Goal: Task Accomplishment & Management: Manage account settings

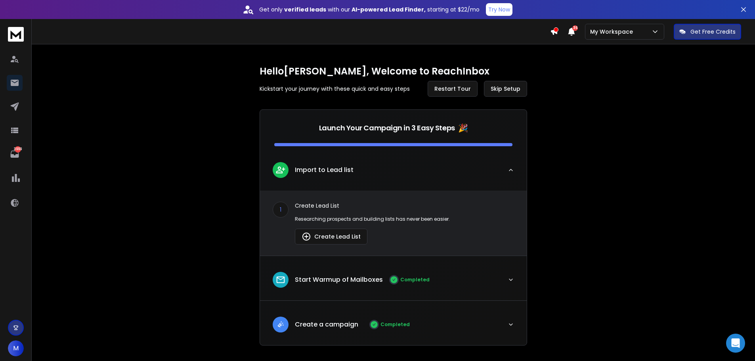
click at [15, 83] on icon at bounding box center [15, 83] width 8 height 6
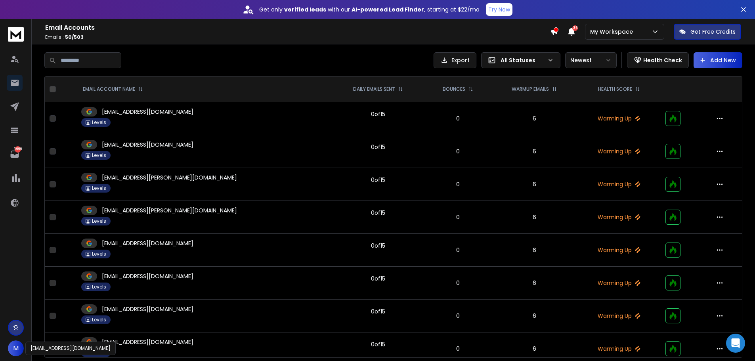
click at [14, 344] on span "M" at bounding box center [16, 349] width 16 height 16
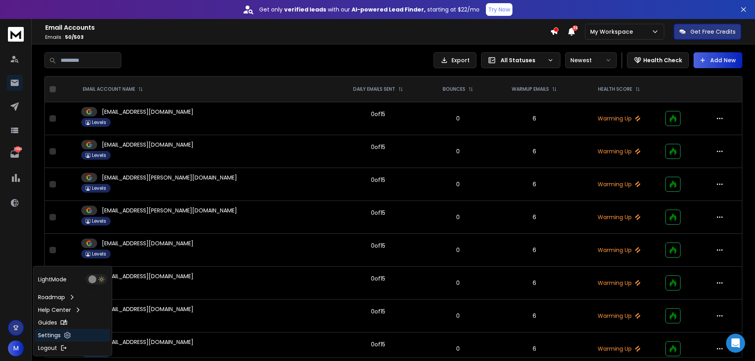
click at [60, 336] on p "Settings" at bounding box center [49, 336] width 23 height 8
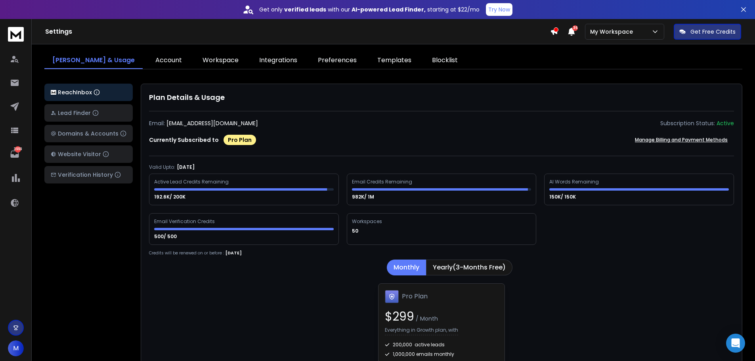
click at [424, 57] on link "Blocklist" at bounding box center [445, 60] width 42 height 17
click at [424, 61] on link "Blocklist" at bounding box center [445, 60] width 42 height 17
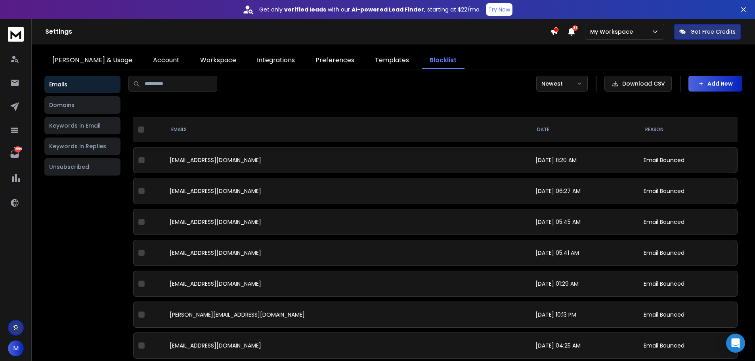
click at [643, 84] on button "Download CSV" at bounding box center [638, 84] width 67 height 16
click at [713, 84] on p "Add New" at bounding box center [720, 84] width 25 height 8
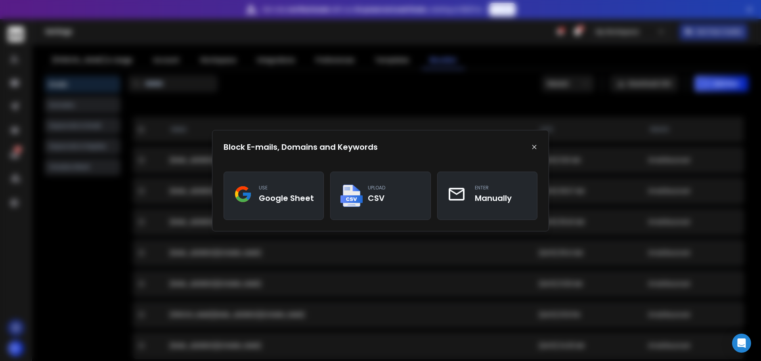
click at [483, 198] on h3 "Manually" at bounding box center [493, 198] width 37 height 11
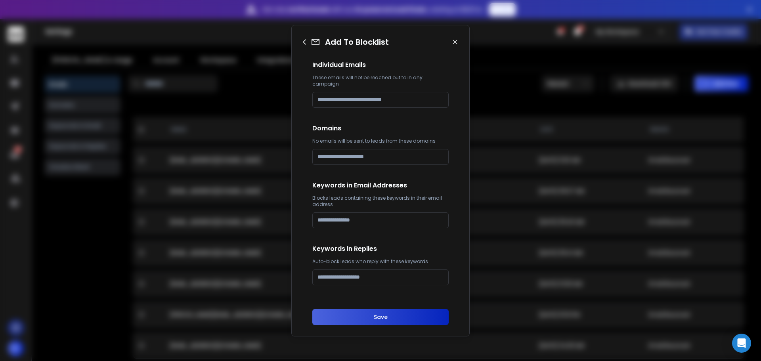
click at [404, 99] on input at bounding box center [380, 100] width 136 height 16
type input "**********"
click at [400, 313] on button "Save" at bounding box center [380, 317] width 136 height 16
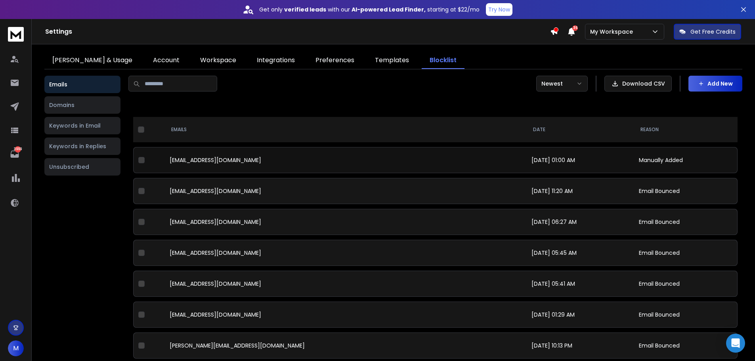
click at [309, 161] on td "marc@chironcapital.org" at bounding box center [346, 160] width 362 height 26
drag, startPoint x: 167, startPoint y: 161, endPoint x: 252, endPoint y: 161, distance: 84.9
click at [252, 161] on td "marc@chironcapital.org" at bounding box center [346, 160] width 362 height 26
copy td "marc@chironcapital.org"
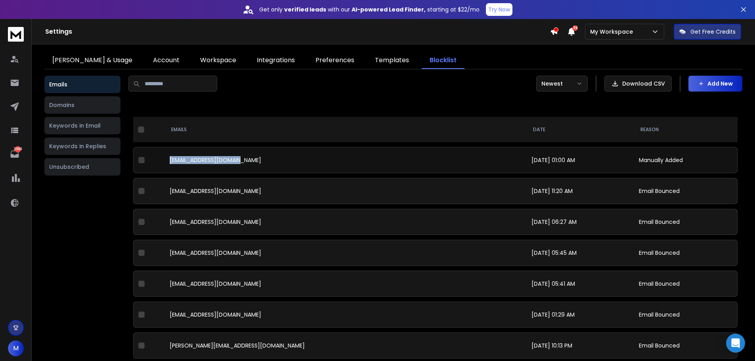
drag, startPoint x: 166, startPoint y: 163, endPoint x: 253, endPoint y: 163, distance: 87.6
click at [253, 163] on td "marc@chironcapital.org" at bounding box center [346, 160] width 362 height 26
copy td "marc@chironcapital.org"
click at [627, 32] on p "My Workspace" at bounding box center [613, 32] width 46 height 8
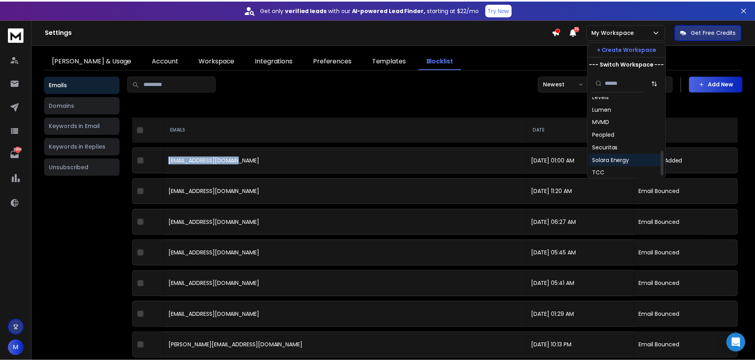
scroll to position [174, 0]
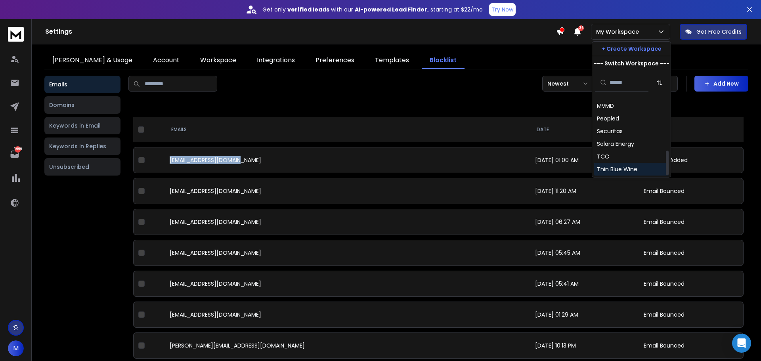
click at [631, 169] on div "Thin Blue Wine" at bounding box center [617, 169] width 40 height 8
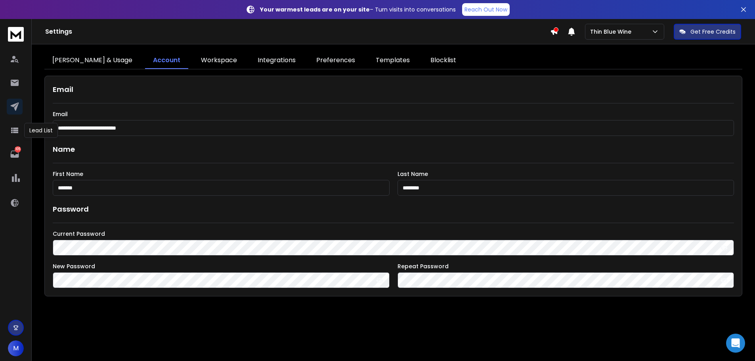
click at [10, 106] on icon at bounding box center [15, 107] width 10 height 10
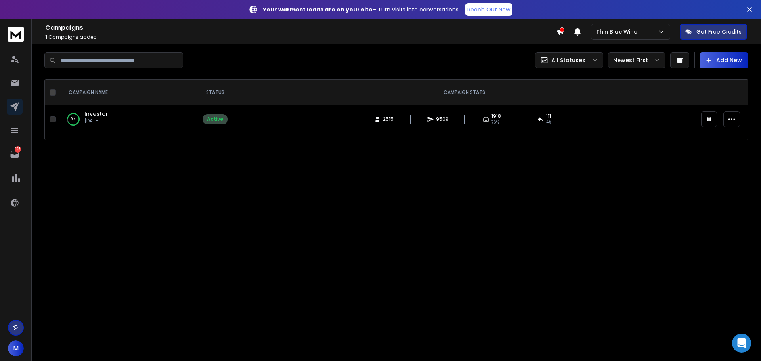
click at [272, 132] on td "2515 9509 1918 76 % 111 4 %" at bounding box center [464, 119] width 464 height 29
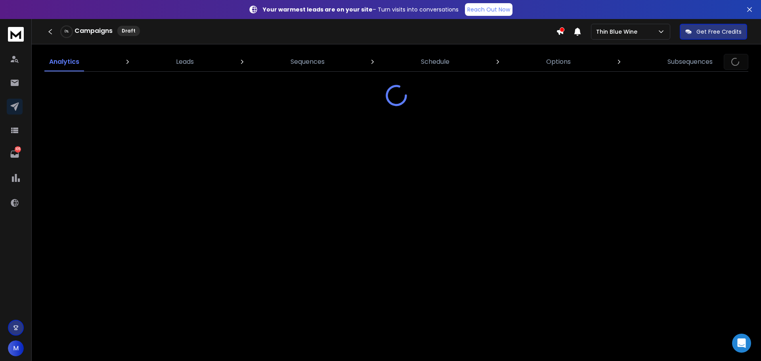
click at [167, 61] on div "Analytics Leads Sequences Schedule Options Subsequences" at bounding box center [380, 61] width 673 height 19
click at [194, 61] on link "Leads" at bounding box center [184, 61] width 27 height 19
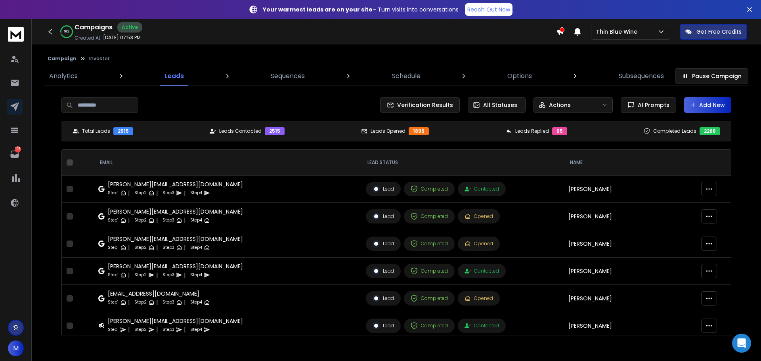
click at [116, 105] on input at bounding box center [99, 105] width 77 height 16
paste input "**********"
type input "**********"
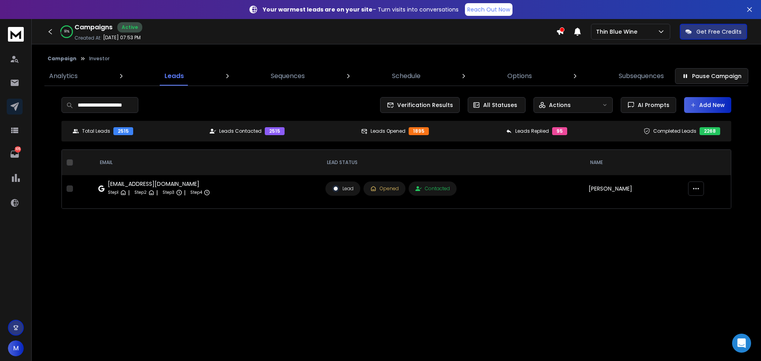
click at [698, 188] on icon "button" at bounding box center [696, 188] width 7 height 7
click at [688, 232] on p "Block Lead" at bounding box center [681, 231] width 29 height 8
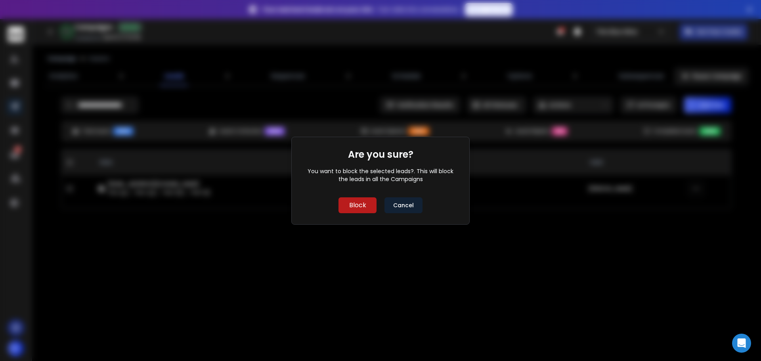
click at [353, 207] on button "Block" at bounding box center [358, 205] width 38 height 16
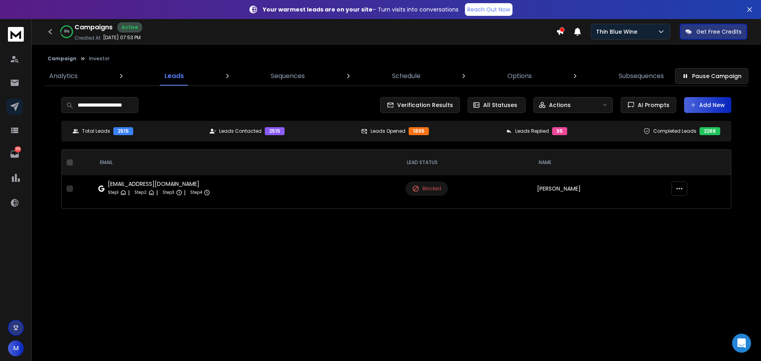
click at [649, 30] on div "Thin Blue Wine" at bounding box center [630, 32] width 69 height 8
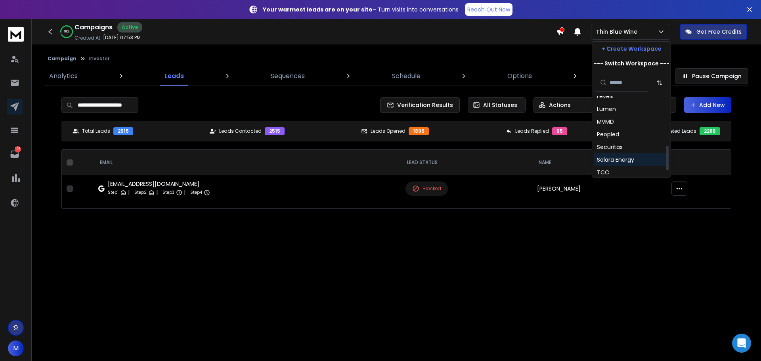
scroll to position [174, 0]
click at [647, 161] on div "TCC" at bounding box center [631, 156] width 75 height 13
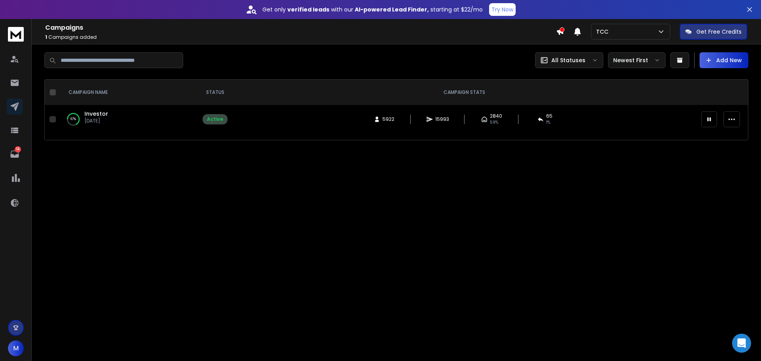
click at [345, 127] on td "5922 15993 2840 59 % 65 1 %" at bounding box center [464, 119] width 464 height 29
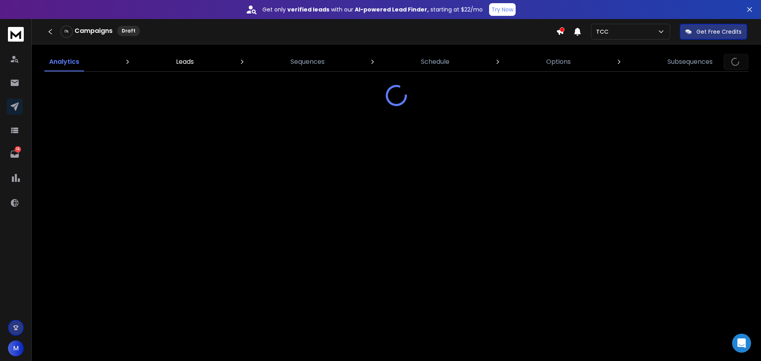
click at [197, 63] on link "Leads" at bounding box center [184, 61] width 27 height 19
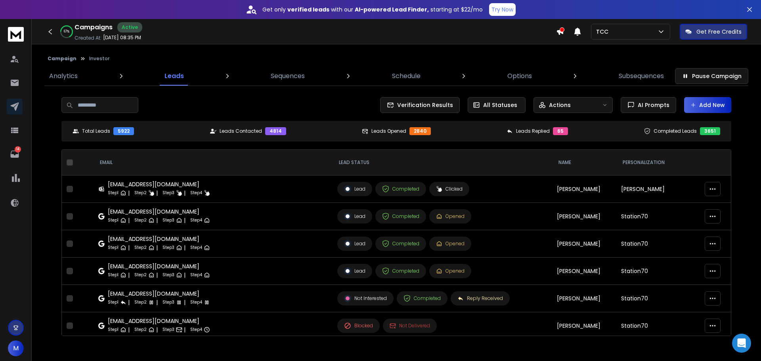
click at [123, 107] on input at bounding box center [99, 105] width 77 height 16
paste input "**********"
type input "**********"
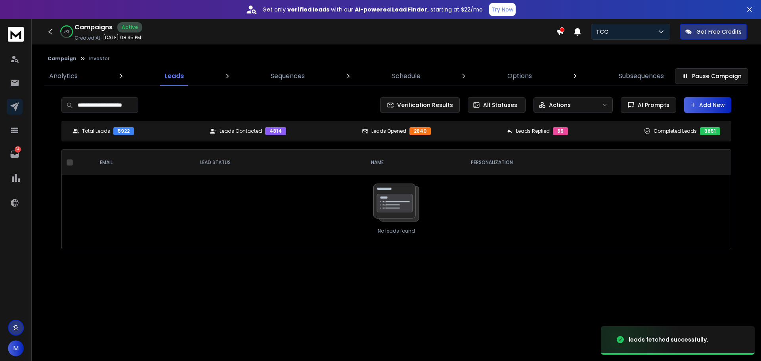
drag, startPoint x: 618, startPoint y: 26, endPoint x: 617, endPoint y: 32, distance: 5.7
click at [618, 26] on button "TCC" at bounding box center [630, 32] width 79 height 16
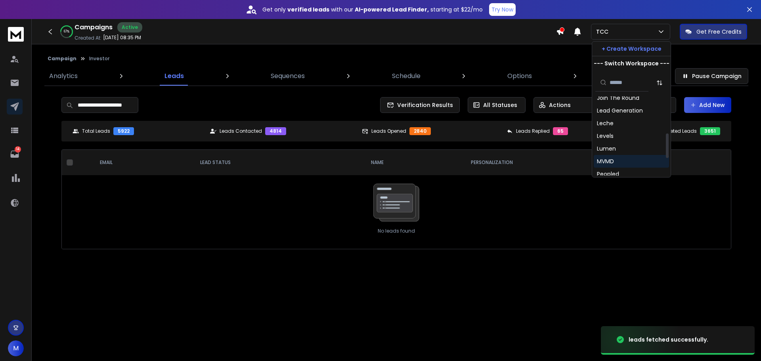
scroll to position [174, 0]
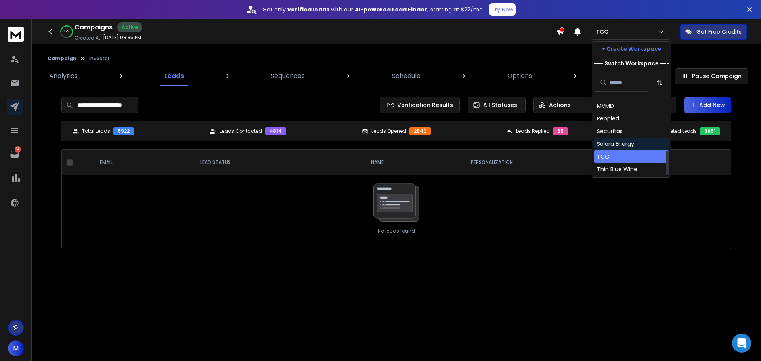
click at [627, 143] on div "Solara Energy" at bounding box center [615, 144] width 37 height 8
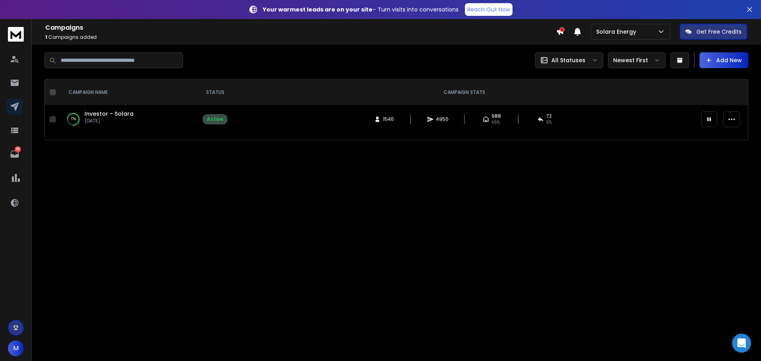
click at [145, 122] on div "77 % Investor - Solara [DATE]" at bounding box center [128, 119] width 123 height 19
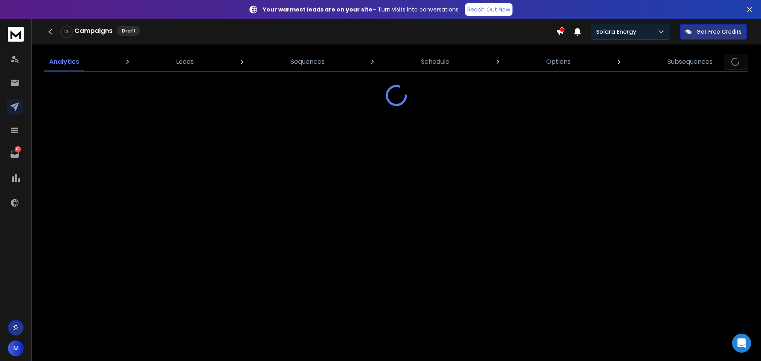
click at [632, 35] on p "Solara Energy" at bounding box center [617, 32] width 43 height 8
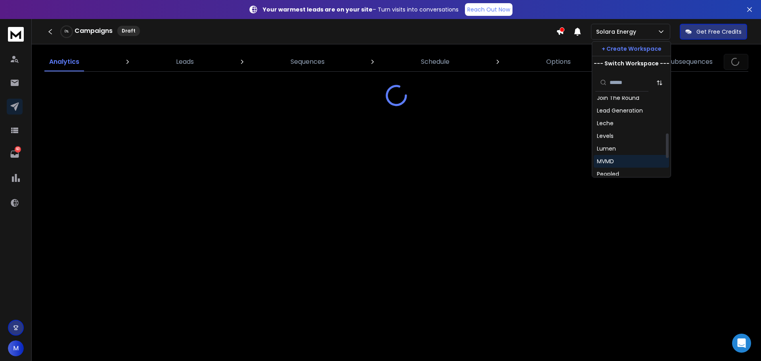
scroll to position [174, 0]
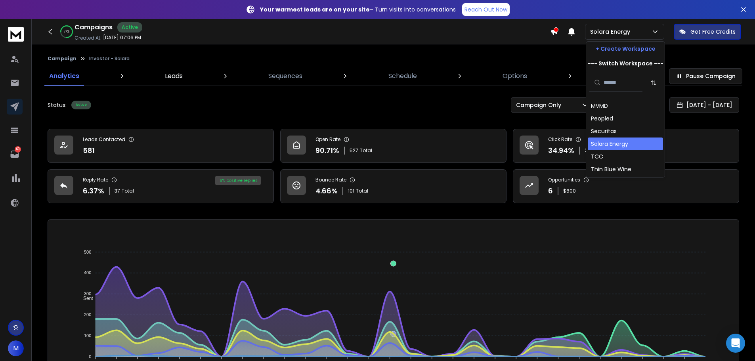
click at [180, 79] on p "Leads" at bounding box center [174, 76] width 18 height 10
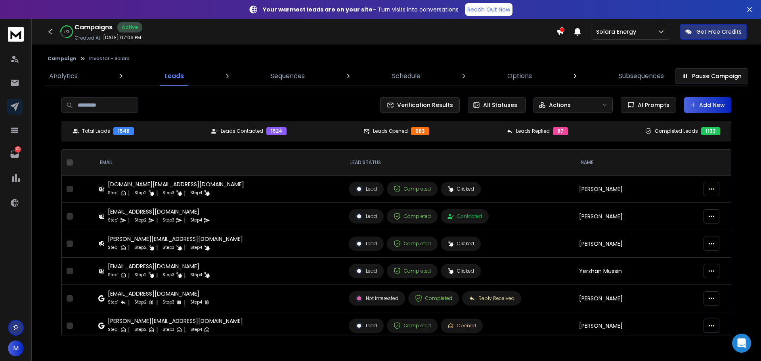
click at [107, 104] on input at bounding box center [99, 105] width 77 height 16
paste input "**********"
type input "**********"
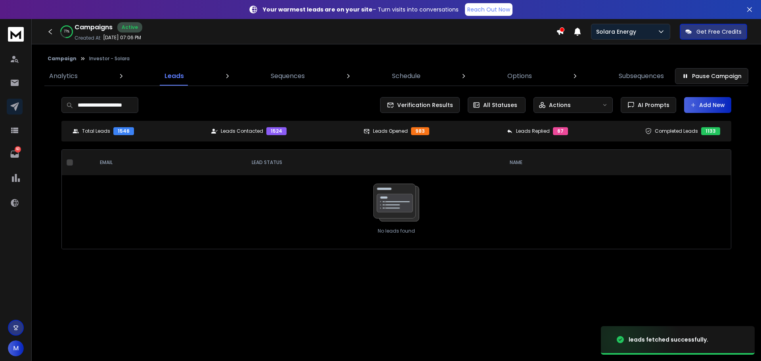
click at [619, 37] on button "Solara Energy" at bounding box center [630, 32] width 79 height 16
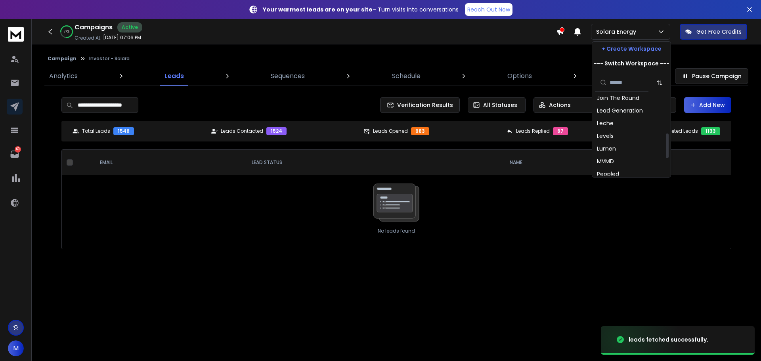
scroll to position [174, 0]
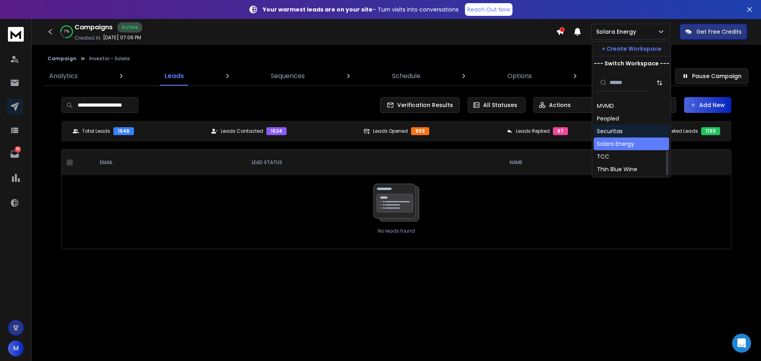
click at [629, 132] on div "Securitas" at bounding box center [631, 131] width 75 height 13
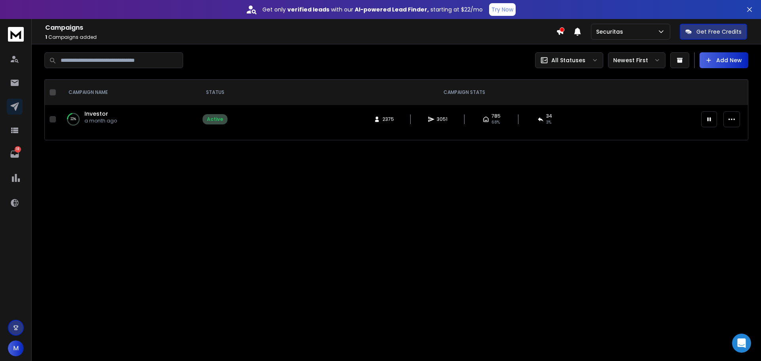
click at [297, 132] on td "2375 3051 785 68 % 34 3 %" at bounding box center [464, 119] width 464 height 29
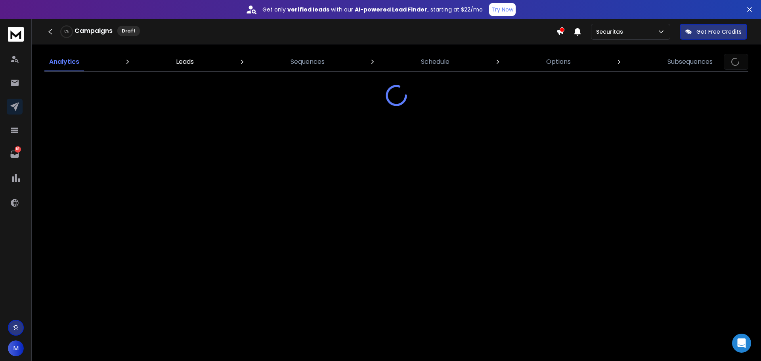
click at [177, 57] on link "Leads" at bounding box center [184, 61] width 27 height 19
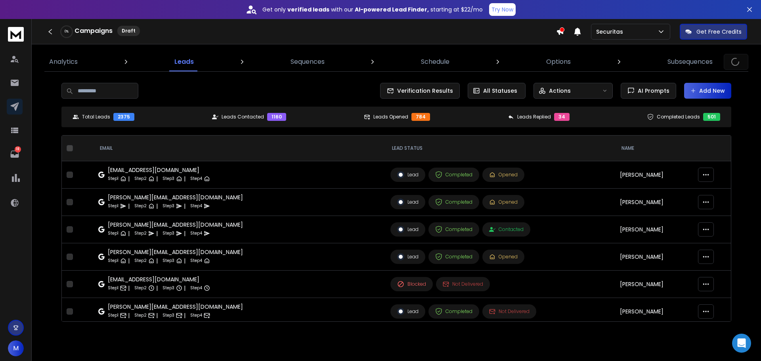
click at [125, 92] on input at bounding box center [99, 91] width 77 height 16
paste input "**********"
type input "**********"
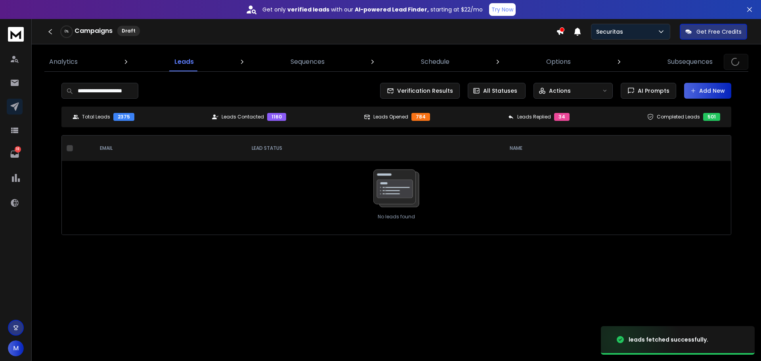
click at [631, 35] on div "Securitas" at bounding box center [630, 32] width 69 height 8
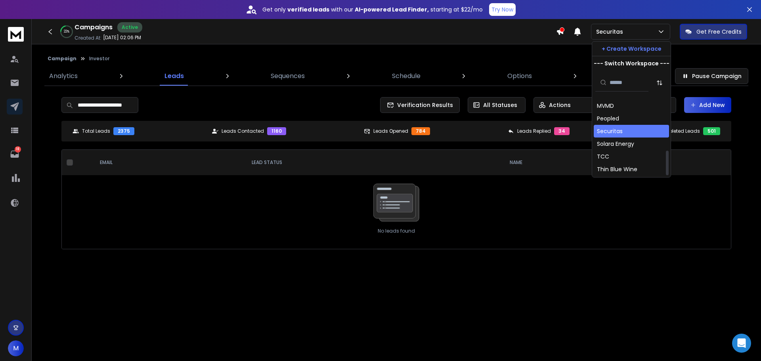
scroll to position [135, 0]
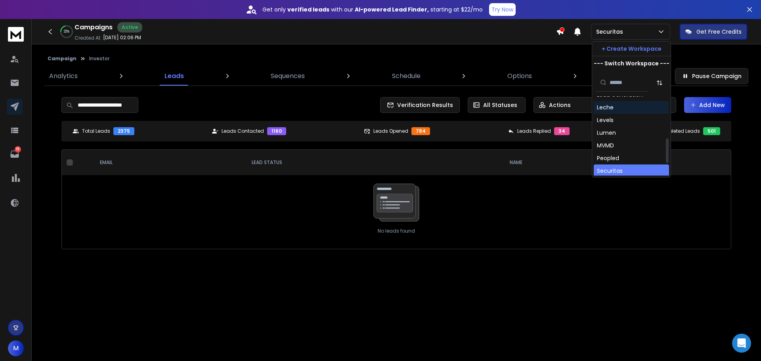
click at [626, 113] on div "Leche" at bounding box center [631, 107] width 75 height 13
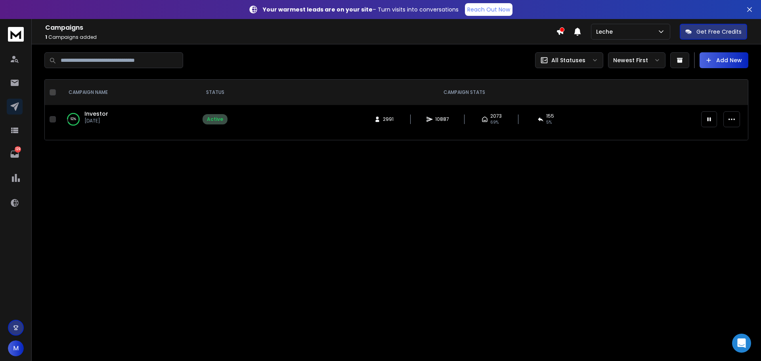
click at [119, 126] on div "92 % Investor [DATE]" at bounding box center [128, 119] width 123 height 19
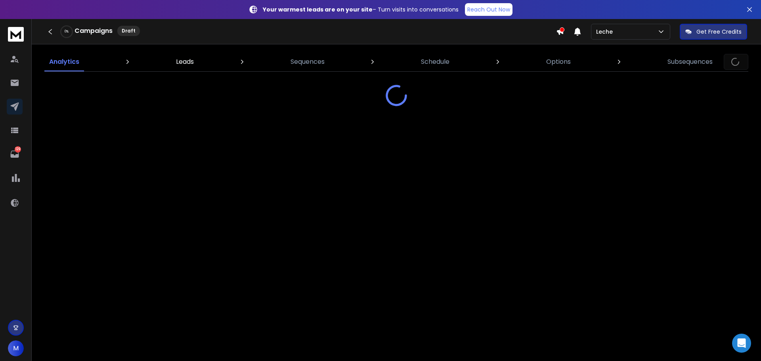
click at [192, 60] on p "Leads" at bounding box center [185, 62] width 18 height 10
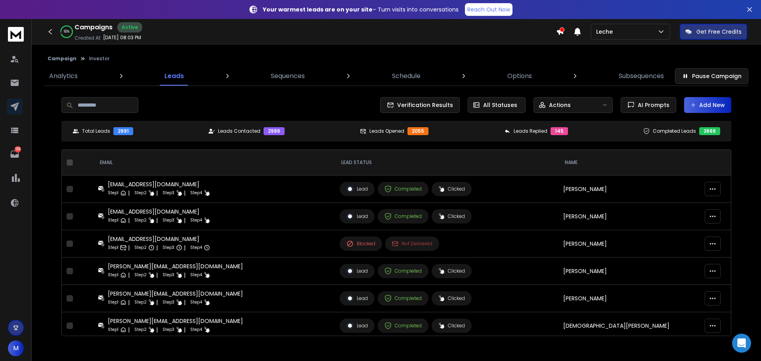
click at [116, 101] on input at bounding box center [99, 105] width 77 height 16
paste input "**********"
type input "**********"
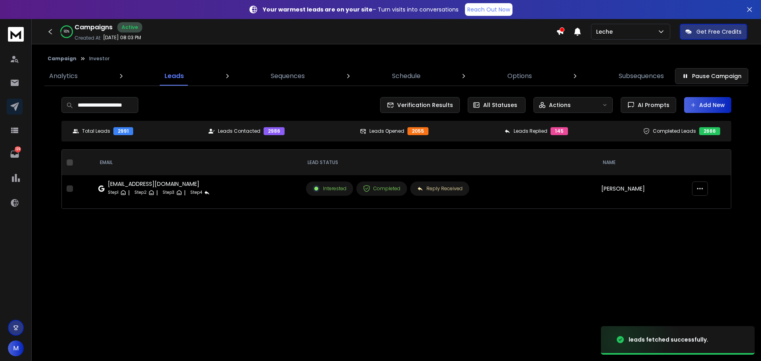
click at [704, 189] on icon "button" at bounding box center [700, 188] width 7 height 7
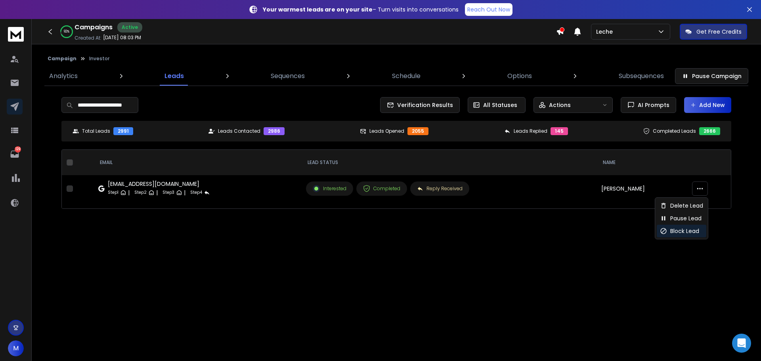
click at [680, 233] on p "Block Lead" at bounding box center [685, 231] width 29 height 8
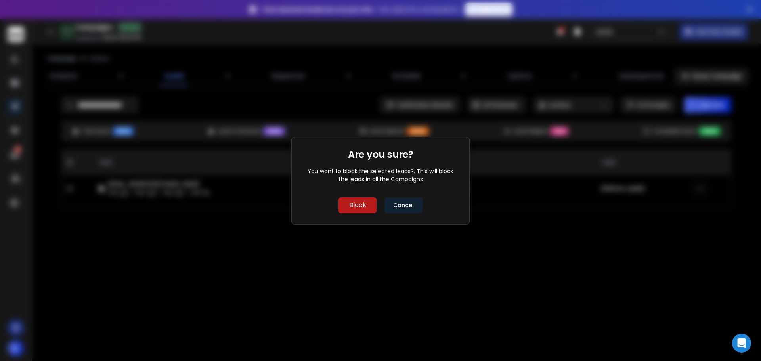
click at [360, 204] on button "Block" at bounding box center [358, 205] width 38 height 16
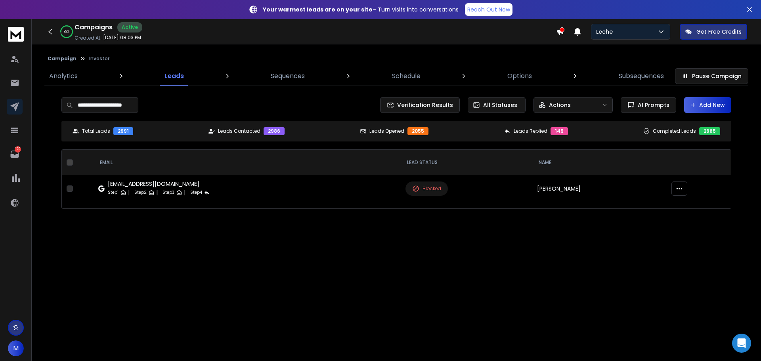
click at [623, 33] on div "Leche" at bounding box center [630, 32] width 69 height 8
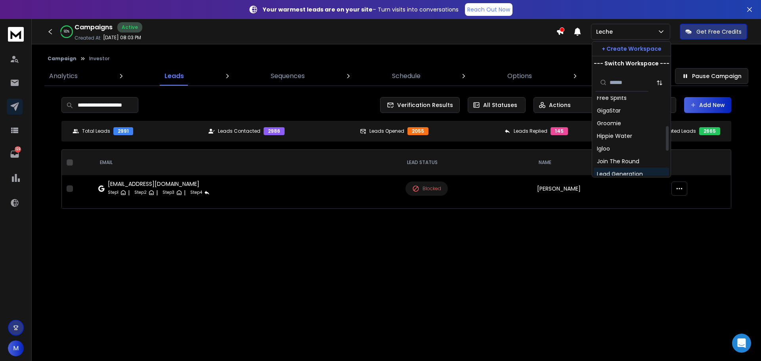
scroll to position [95, 0]
click at [683, 196] on td at bounding box center [699, 188] width 64 height 27
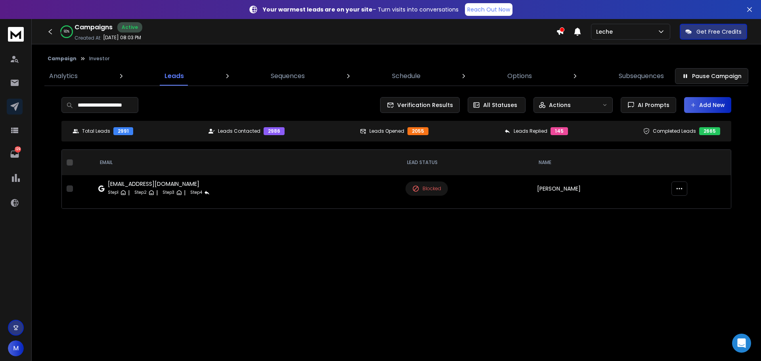
click at [682, 192] on icon "button" at bounding box center [679, 188] width 7 height 7
click at [650, 186] on td "[PERSON_NAME]" at bounding box center [600, 188] width 134 height 27
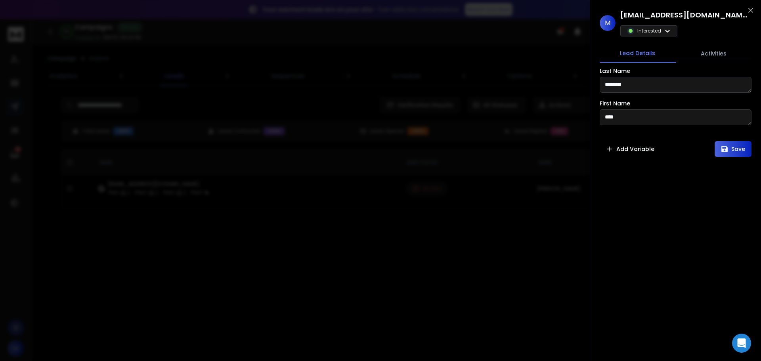
drag, startPoint x: 539, startPoint y: 216, endPoint x: 552, endPoint y: 205, distance: 17.2
click at [540, 216] on div at bounding box center [380, 180] width 761 height 361
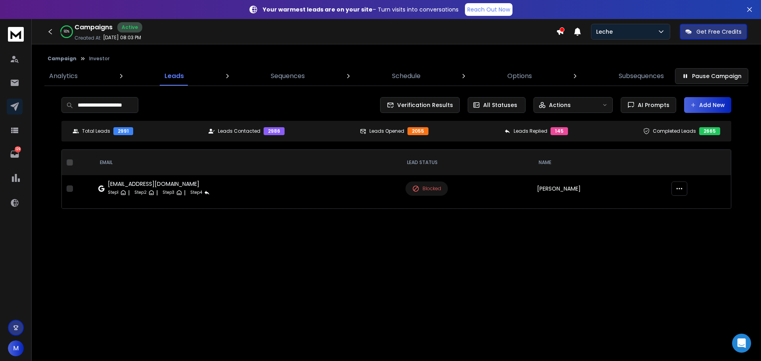
click at [624, 33] on div "Leche" at bounding box center [630, 32] width 69 height 8
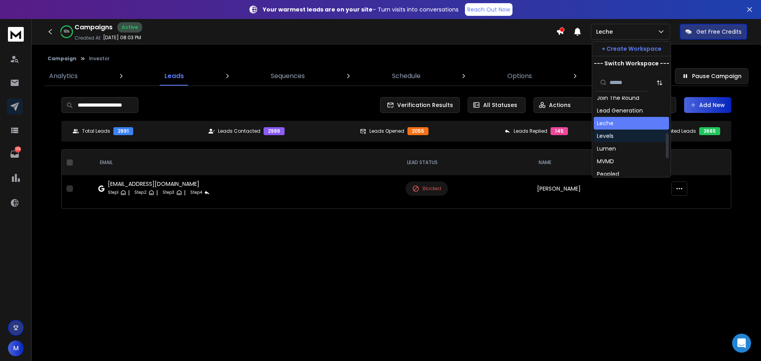
scroll to position [79, 0]
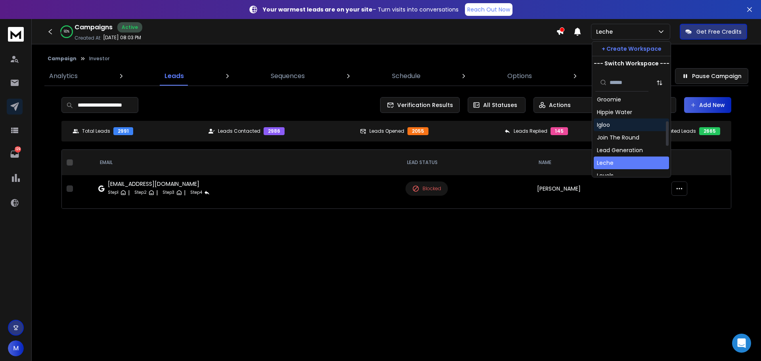
click at [628, 129] on div "Igloo" at bounding box center [631, 125] width 75 height 13
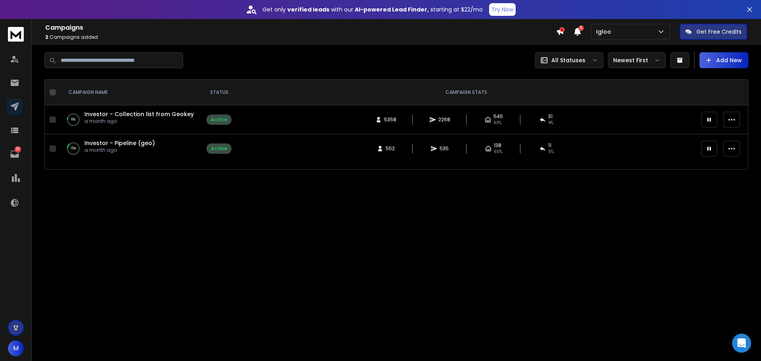
click at [133, 58] on input at bounding box center [113, 60] width 139 height 16
paste input "**********"
type input "**********"
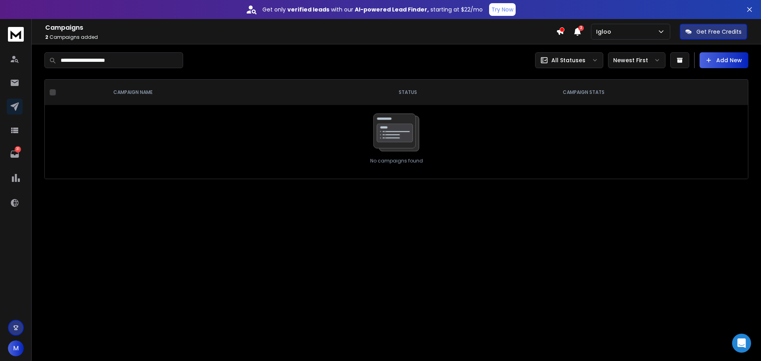
drag, startPoint x: 44, startPoint y: 58, endPoint x: 32, endPoint y: 58, distance: 11.9
click at [32, 58] on div "**********" at bounding box center [397, 115] width 730 height 143
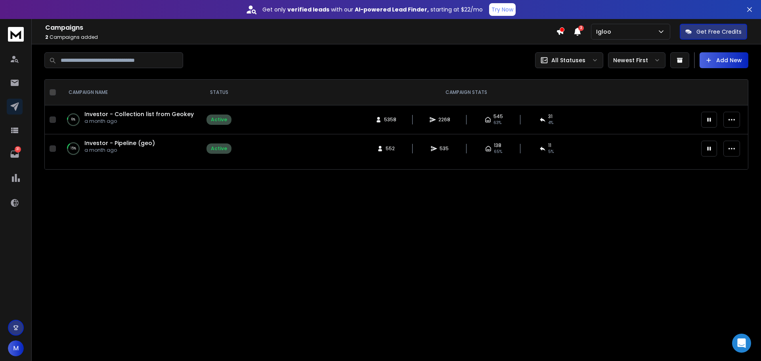
click at [176, 115] on span "Investor - Collection list from Geokey" at bounding box center [138, 114] width 109 height 8
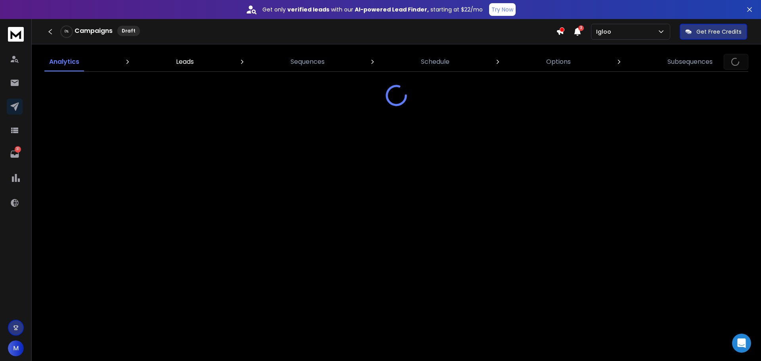
click at [179, 61] on p "Leads" at bounding box center [185, 62] width 18 height 10
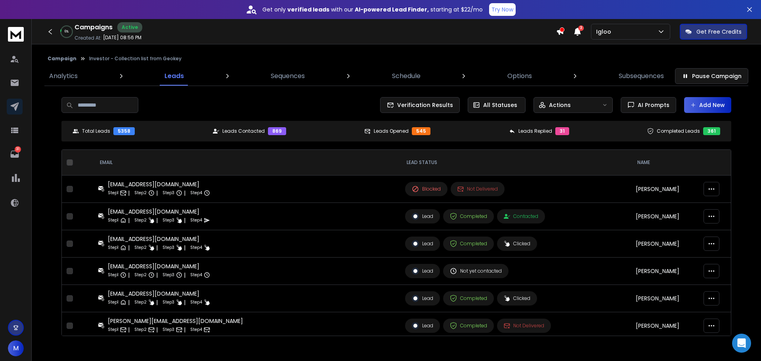
click at [112, 113] on div "Verification Results All Statuses Actions AI Prompts Add New Total Leads 5358 L…" at bounding box center [396, 212] width 670 height 231
click at [112, 107] on input at bounding box center [99, 105] width 77 height 16
paste input "**********"
type input "**********"
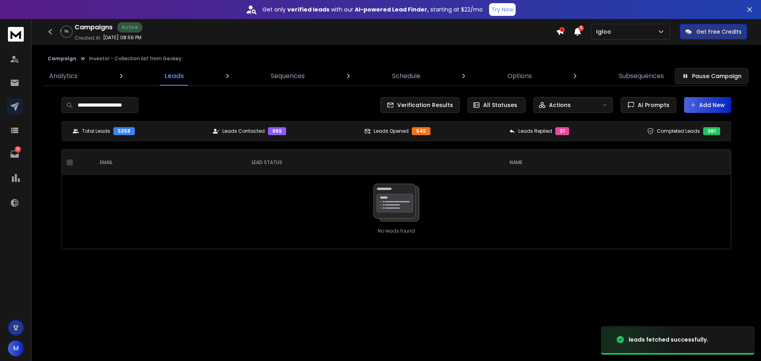
click at [127, 104] on input "**********" at bounding box center [99, 105] width 77 height 16
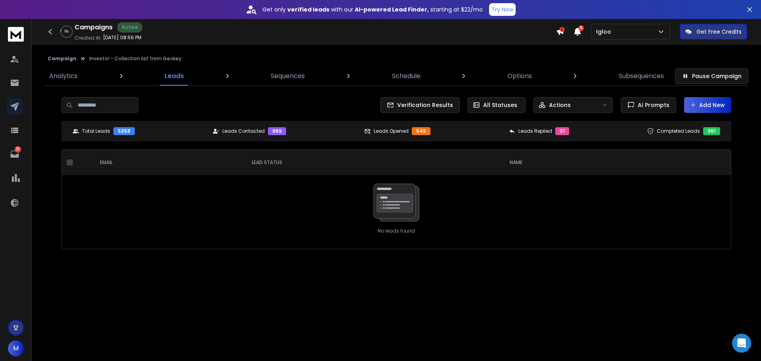
click at [184, 73] on link "Leads" at bounding box center [174, 76] width 29 height 19
click at [182, 79] on p "Leads" at bounding box center [174, 76] width 19 height 10
click at [12, 108] on icon at bounding box center [15, 107] width 10 height 10
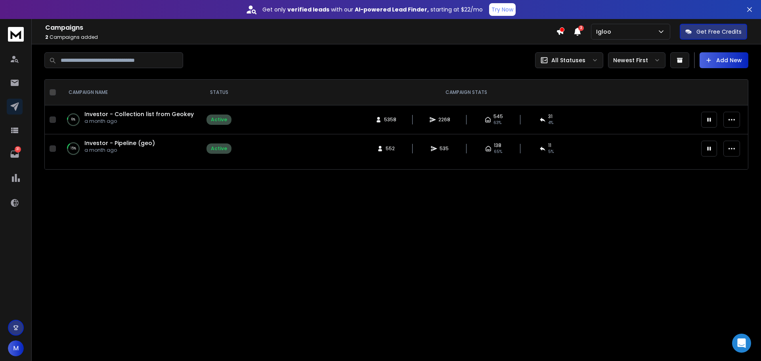
click at [175, 149] on div "15 % Investor - Pipeline (geo) a month ago" at bounding box center [130, 148] width 127 height 19
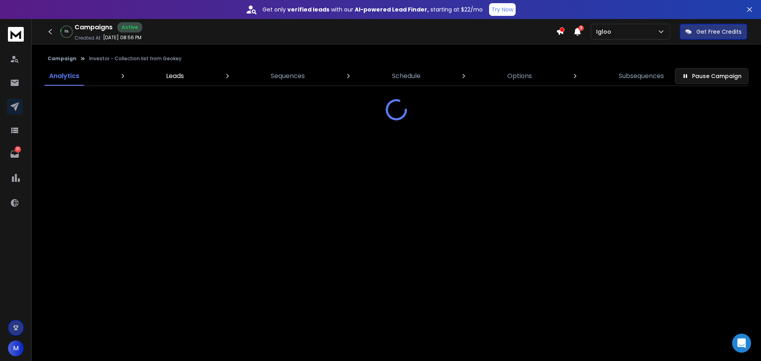
click at [175, 82] on link "Leads" at bounding box center [174, 76] width 27 height 19
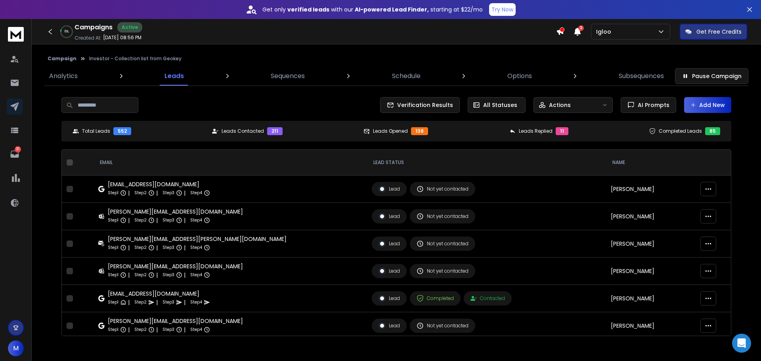
click at [119, 104] on input at bounding box center [99, 105] width 77 height 16
paste input "**********"
type input "**********"
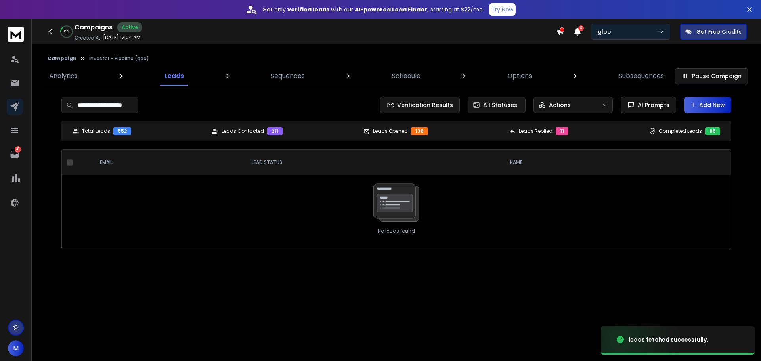
click at [632, 32] on div "Igloo" at bounding box center [630, 32] width 69 height 8
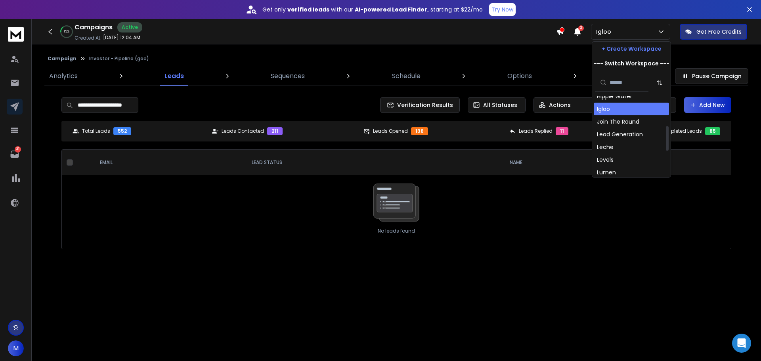
scroll to position [56, 0]
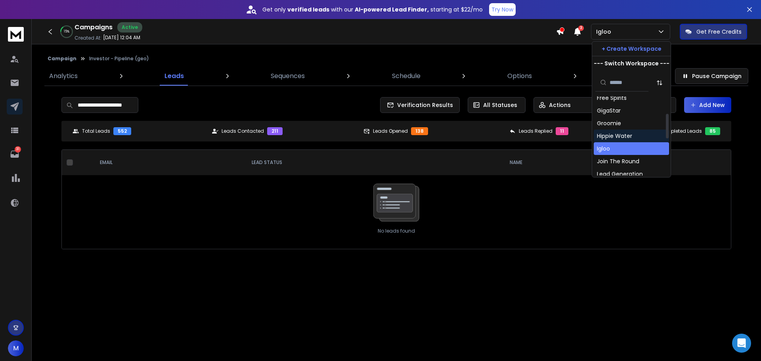
click at [636, 133] on div "Hippie Water" at bounding box center [631, 136] width 75 height 13
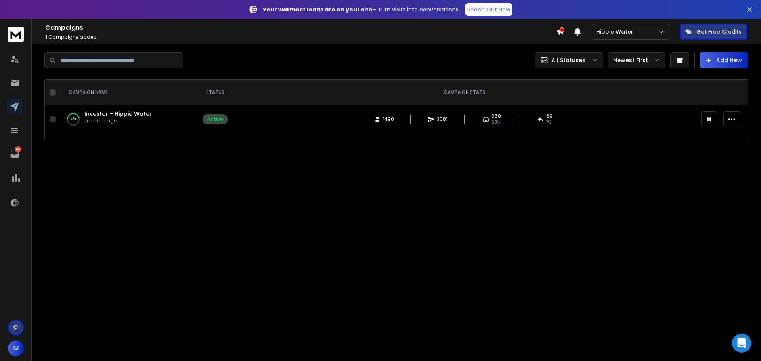
click at [250, 124] on div "1490 3081 668 68 % 69 7 %" at bounding box center [464, 119] width 455 height 13
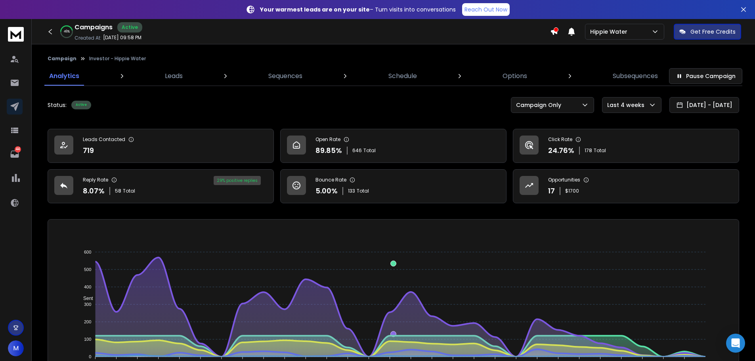
click at [185, 63] on div "Campaign Investor - Hippie Water" at bounding box center [393, 58] width 698 height 13
click at [179, 82] on link "Leads" at bounding box center [173, 76] width 27 height 19
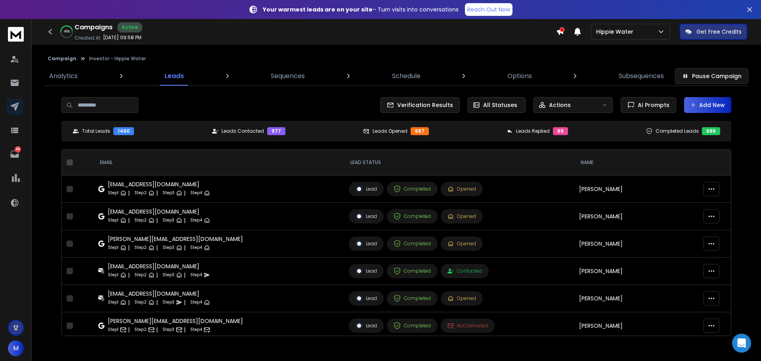
click at [118, 100] on input at bounding box center [99, 105] width 77 height 16
paste input "**********"
type input "**********"
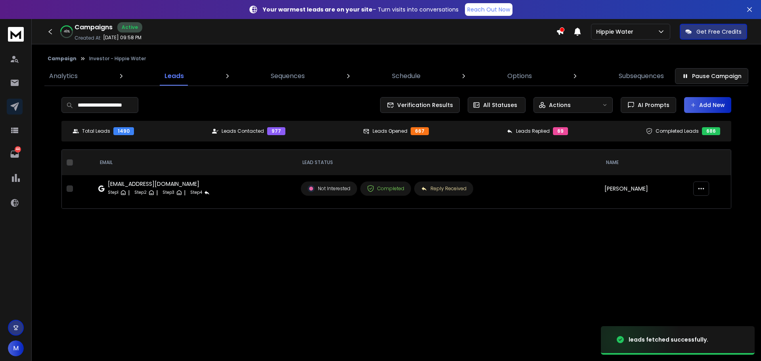
click at [698, 190] on icon "button" at bounding box center [701, 188] width 7 height 7
click at [686, 233] on p "Block Lead" at bounding box center [686, 231] width 29 height 8
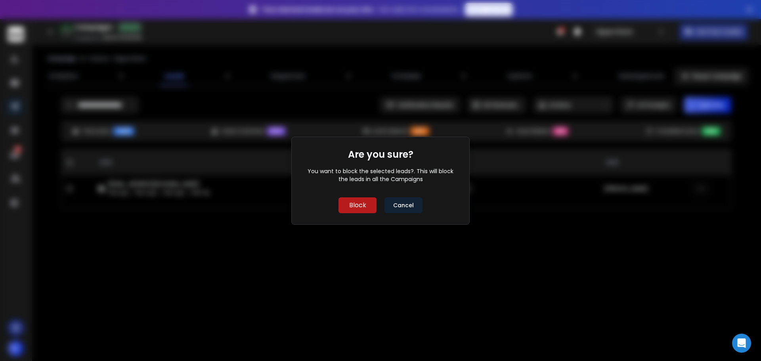
click at [369, 205] on button "Block" at bounding box center [358, 205] width 38 height 16
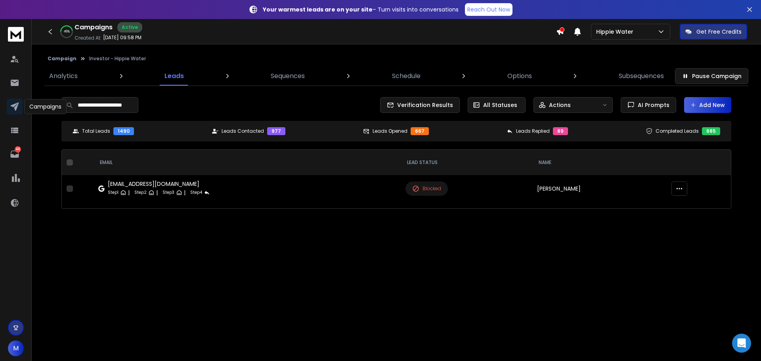
click at [18, 107] on icon at bounding box center [15, 107] width 10 height 10
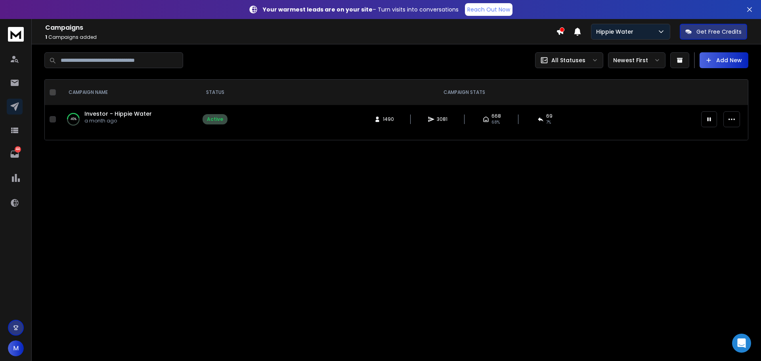
click at [613, 29] on p "Hippie Water" at bounding box center [616, 32] width 40 height 8
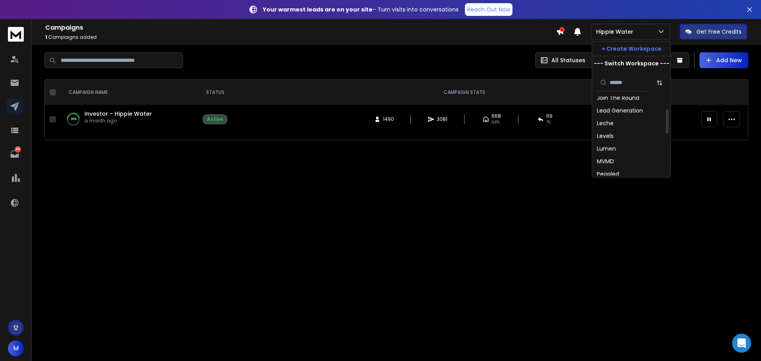
scroll to position [40, 0]
click at [626, 140] on div "Groomie" at bounding box center [631, 139] width 75 height 13
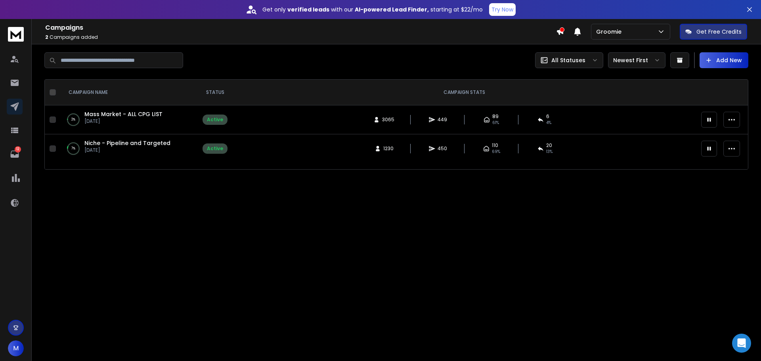
click at [122, 120] on p "[DATE]" at bounding box center [123, 121] width 78 height 6
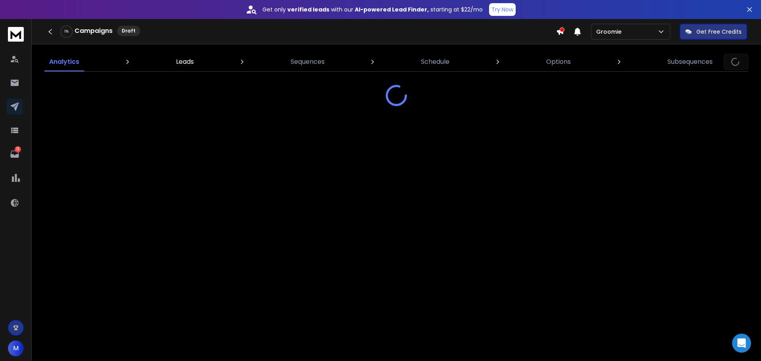
click at [189, 63] on p "Leads" at bounding box center [185, 62] width 18 height 10
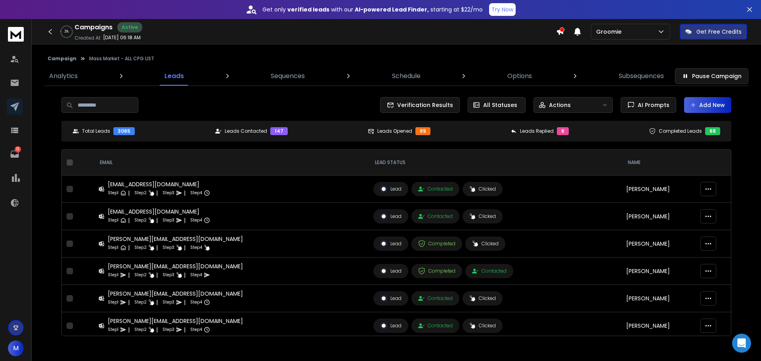
click at [119, 107] on input at bounding box center [99, 105] width 77 height 16
paste input "**********"
type input "**********"
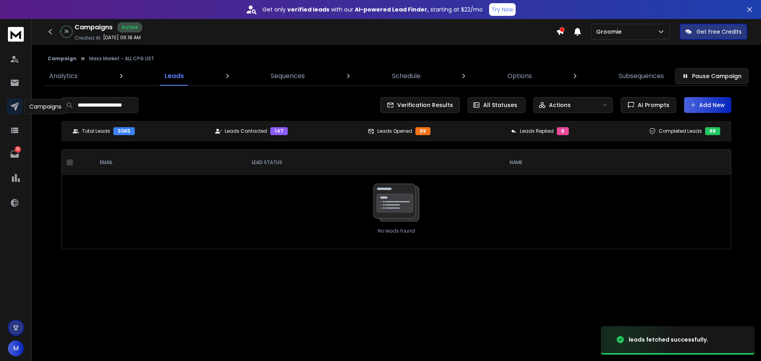
click at [15, 105] on icon at bounding box center [14, 106] width 8 height 8
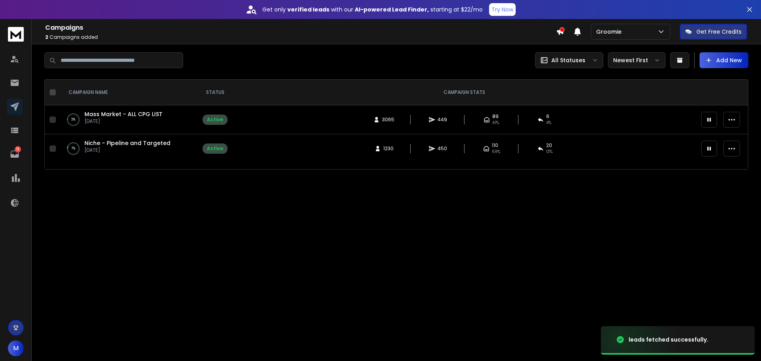
click at [139, 153] on p "7 days ago" at bounding box center [127, 150] width 86 height 6
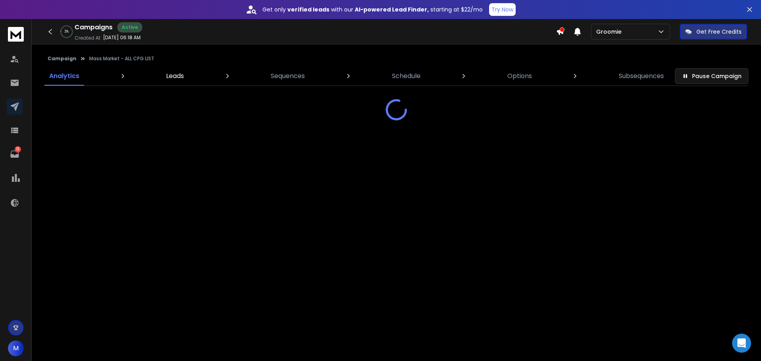
click at [172, 73] on p "Leads" at bounding box center [175, 76] width 18 height 10
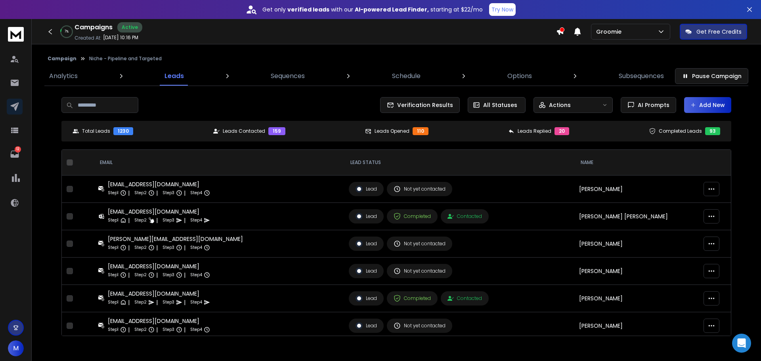
click at [116, 106] on input at bounding box center [99, 105] width 77 height 16
paste input "**********"
type input "**********"
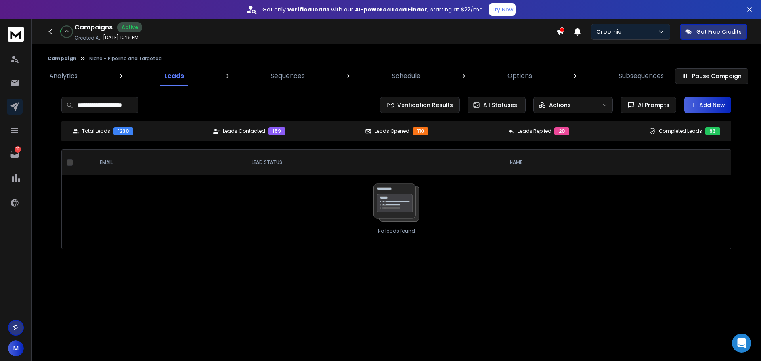
click at [649, 33] on div "Groomie" at bounding box center [630, 32] width 69 height 8
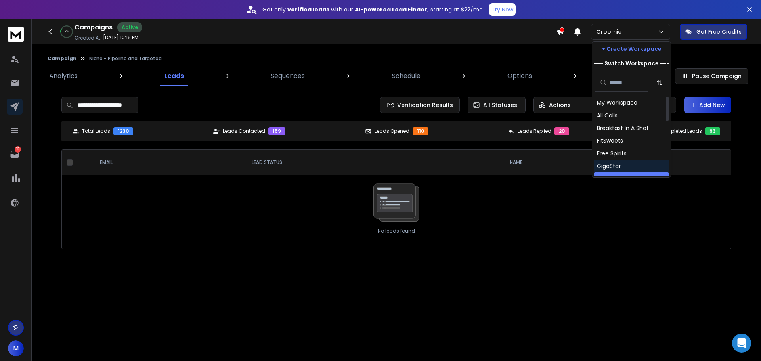
scroll to position [40, 0]
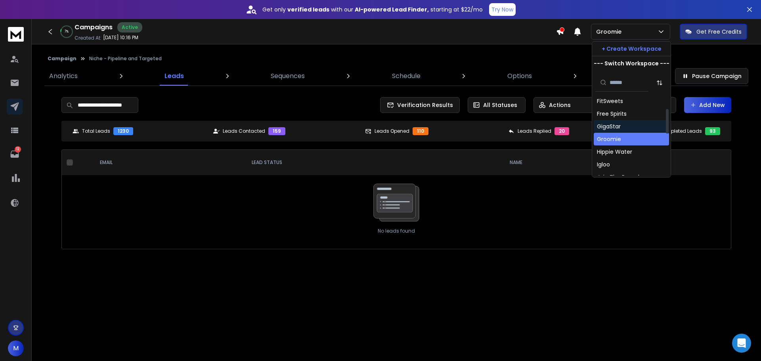
click at [631, 126] on div "GigaStar" at bounding box center [631, 126] width 75 height 13
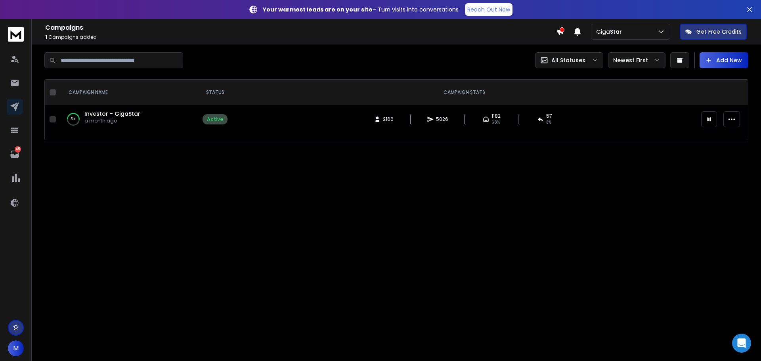
click at [111, 121] on p "a month ago" at bounding box center [112, 121] width 56 height 6
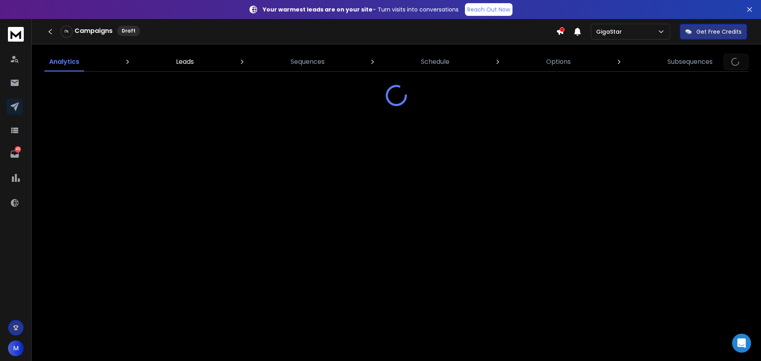
click at [189, 62] on p "Leads" at bounding box center [185, 62] width 18 height 10
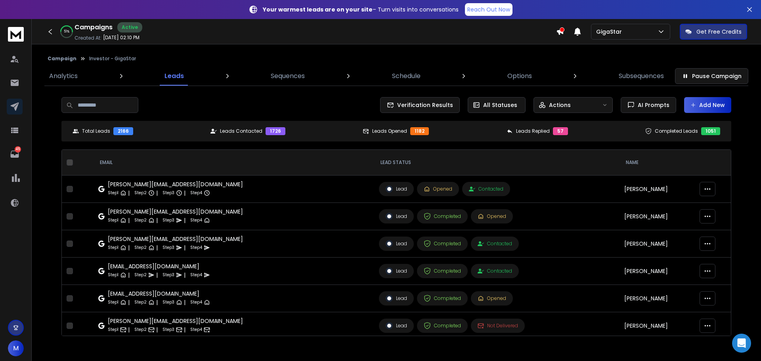
click at [100, 98] on input at bounding box center [99, 105] width 77 height 16
paste input "**********"
type input "**********"
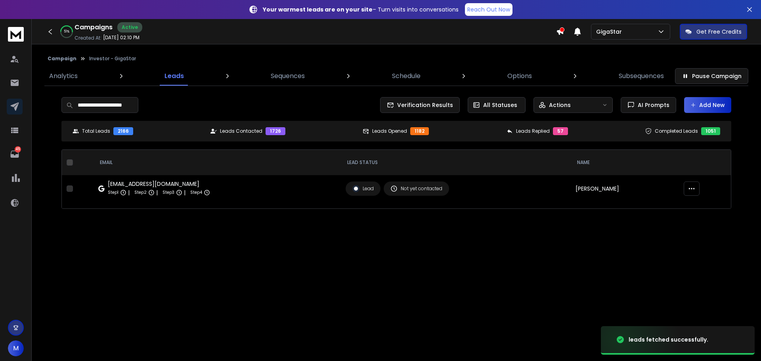
click at [689, 189] on icon "button" at bounding box center [691, 188] width 7 height 7
click at [686, 228] on p "Block Lead" at bounding box center [677, 231] width 29 height 8
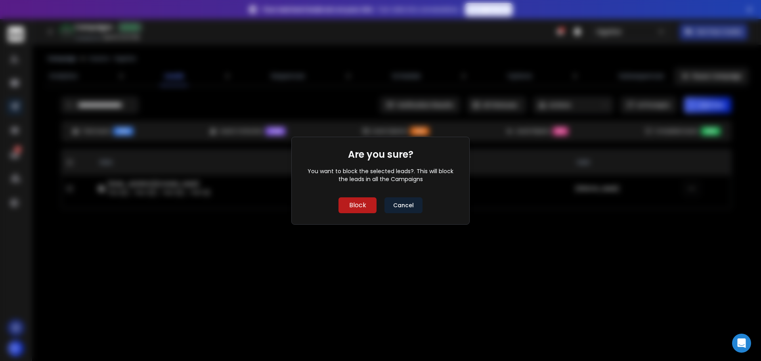
click at [355, 203] on button "Block" at bounding box center [358, 205] width 38 height 16
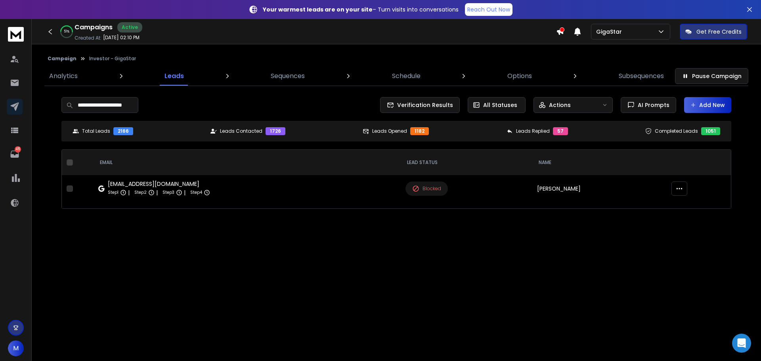
click at [182, 75] on p "Leads" at bounding box center [174, 76] width 19 height 10
click at [652, 33] on div "GigaStar" at bounding box center [630, 32] width 69 height 8
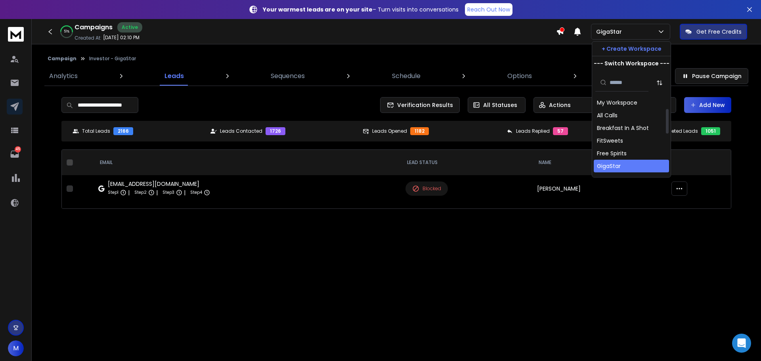
scroll to position [40, 0]
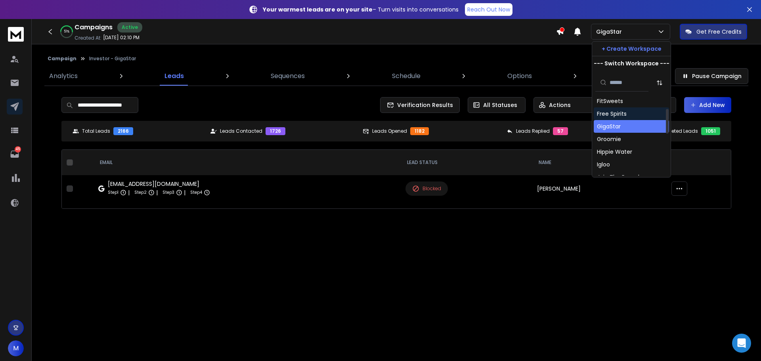
click at [634, 115] on div "Free Spirits" at bounding box center [631, 113] width 75 height 13
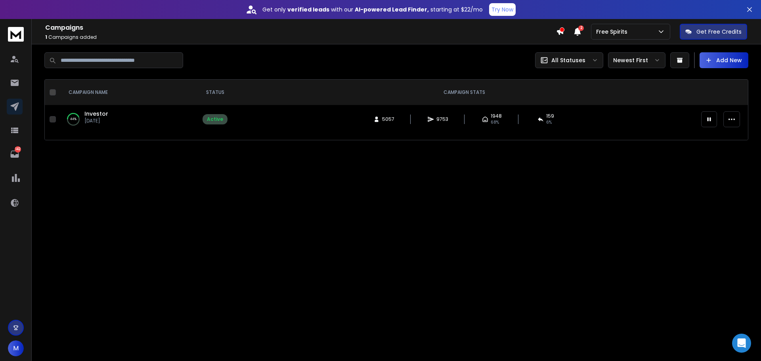
click at [127, 123] on div "44 % Investor [DATE]" at bounding box center [128, 119] width 123 height 19
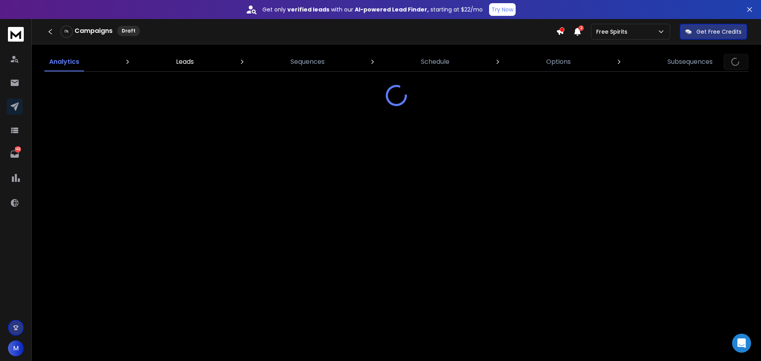
click at [190, 64] on p "Leads" at bounding box center [185, 62] width 18 height 10
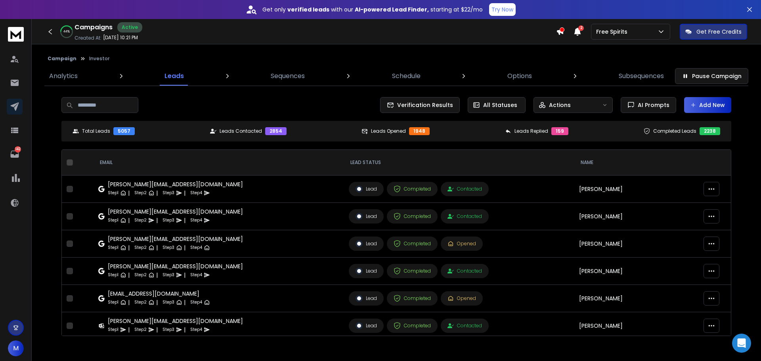
click at [87, 106] on input at bounding box center [99, 105] width 77 height 16
paste input "**********"
type input "**********"
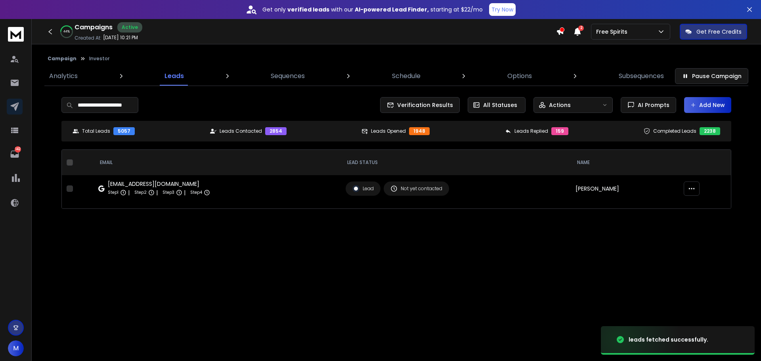
click at [698, 190] on button "button" at bounding box center [692, 189] width 16 height 14
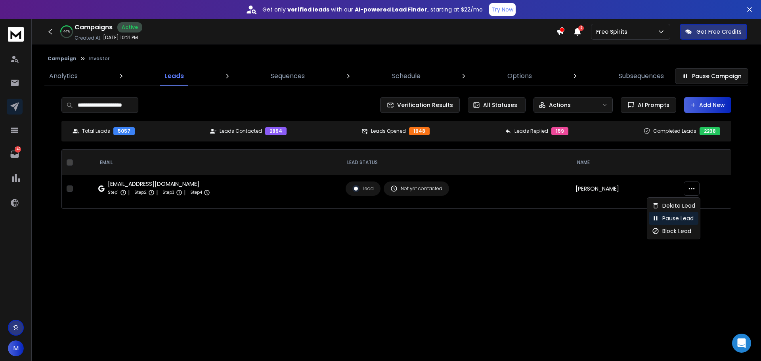
click at [677, 231] on p "Block Lead" at bounding box center [677, 231] width 29 height 8
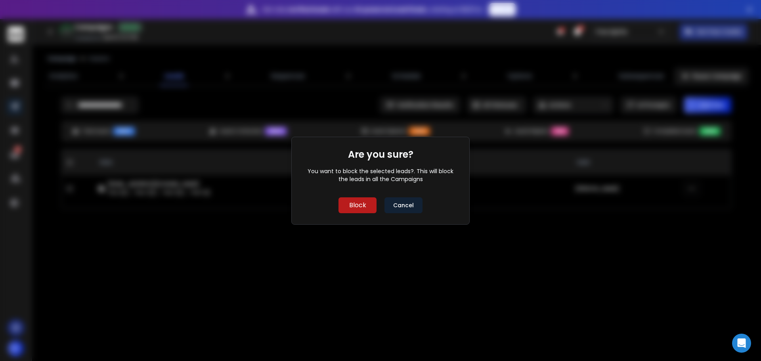
click at [364, 206] on button "Block" at bounding box center [358, 205] width 38 height 16
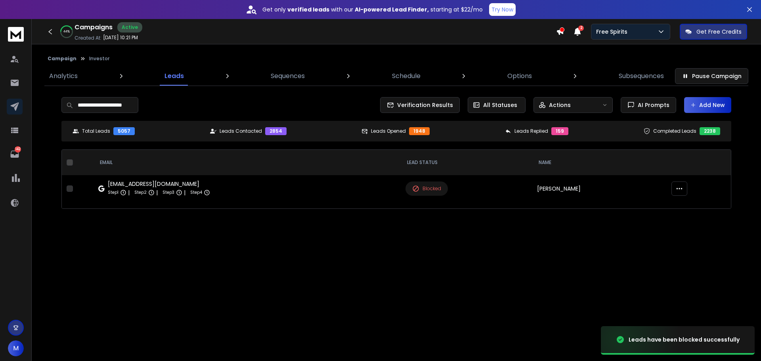
click at [650, 30] on div "Free Spirits" at bounding box center [630, 32] width 69 height 8
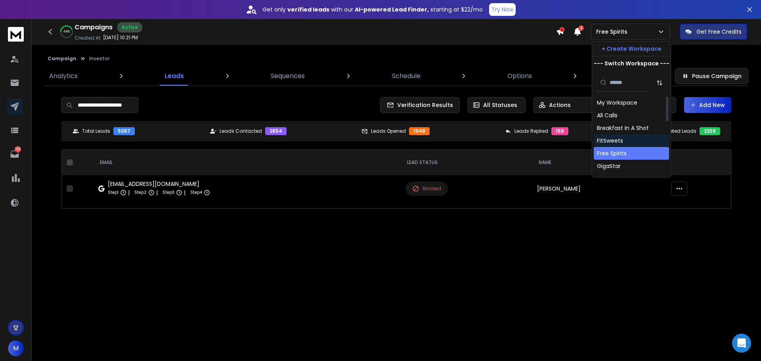
click at [633, 143] on div "FitSweets" at bounding box center [631, 140] width 75 height 13
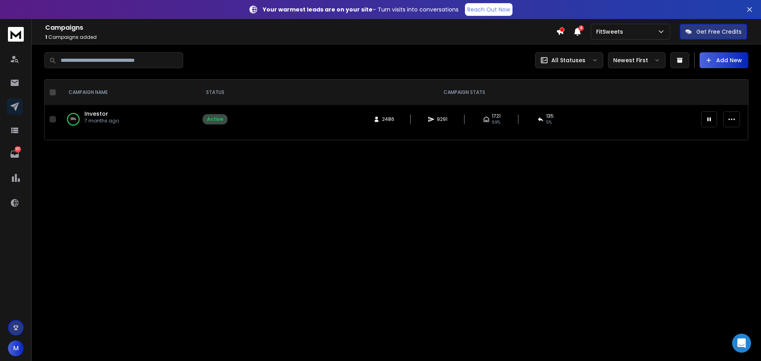
click at [309, 127] on td "2486 9291 1721 69 % 135 5 %" at bounding box center [464, 119] width 464 height 29
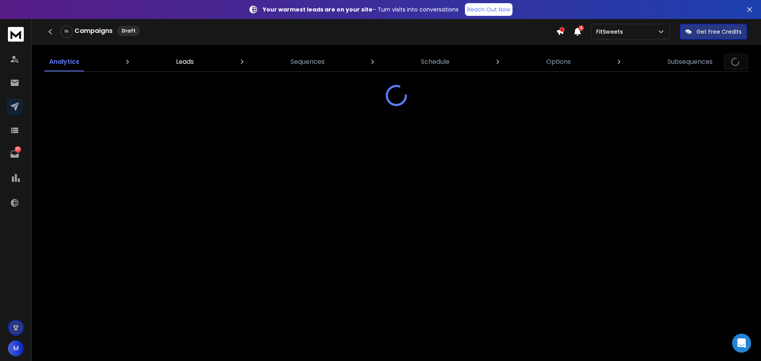
click at [182, 64] on p "Leads" at bounding box center [185, 62] width 18 height 10
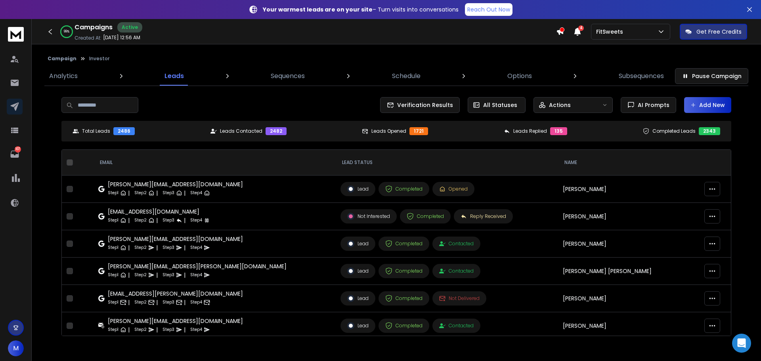
click at [103, 101] on input at bounding box center [99, 105] width 77 height 16
paste input "**********"
type input "**********"
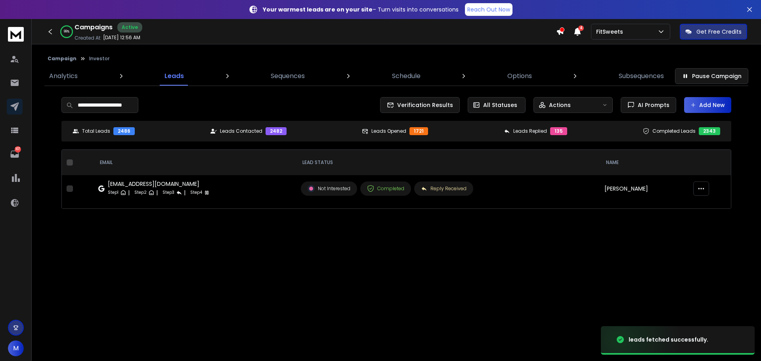
click at [702, 188] on icon "button" at bounding box center [701, 188] width 7 height 7
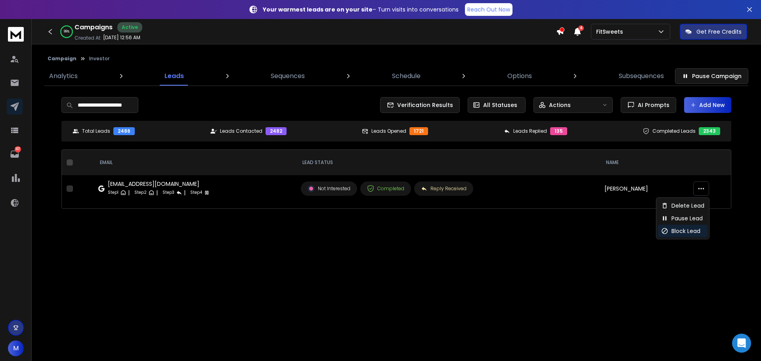
click at [688, 229] on p "Block Lead" at bounding box center [686, 231] width 29 height 8
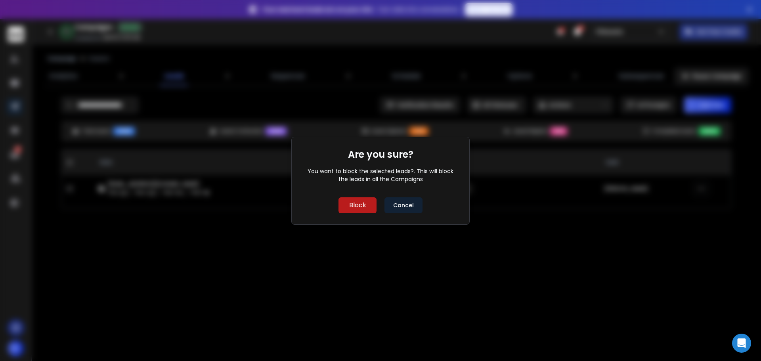
click at [368, 204] on button "Block" at bounding box center [358, 205] width 38 height 16
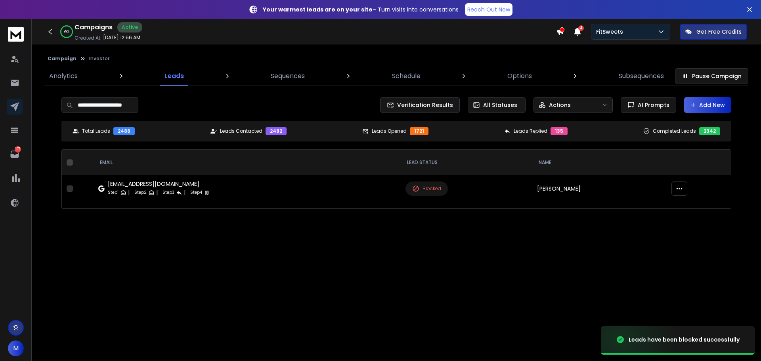
click at [628, 35] on div "FitSweets" at bounding box center [630, 32] width 69 height 8
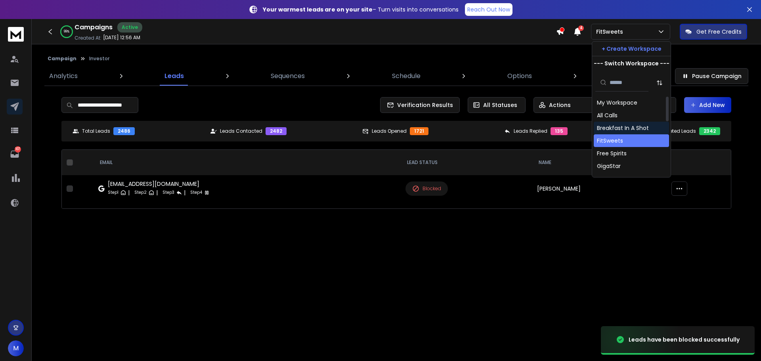
click at [632, 128] on div "Breakfast In A Shot" at bounding box center [623, 128] width 52 height 8
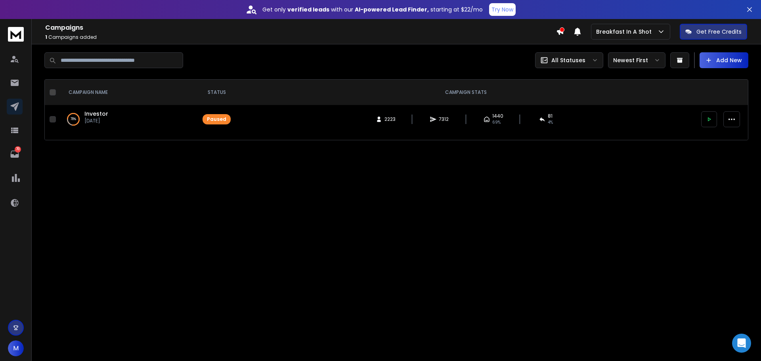
click at [297, 128] on td "2223 7312 1440 69 % 81 4 %" at bounding box center [466, 119] width 461 height 29
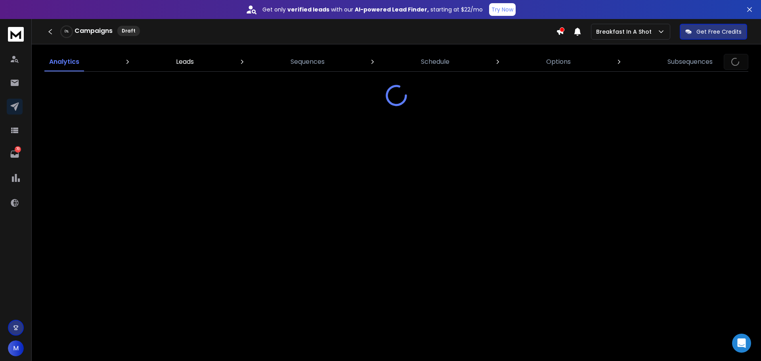
click at [190, 62] on p "Leads" at bounding box center [185, 62] width 18 height 10
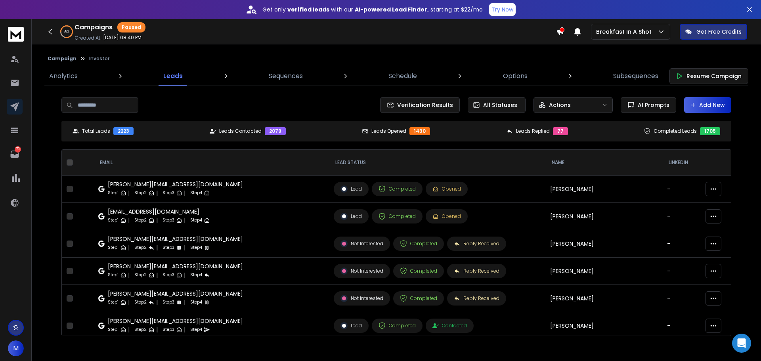
click at [106, 114] on div "Verification Results All Statuses Actions AI Prompts Add New Total Leads 2223 L…" at bounding box center [396, 212] width 670 height 231
click at [108, 104] on input at bounding box center [99, 105] width 77 height 16
paste input "**********"
type input "**********"
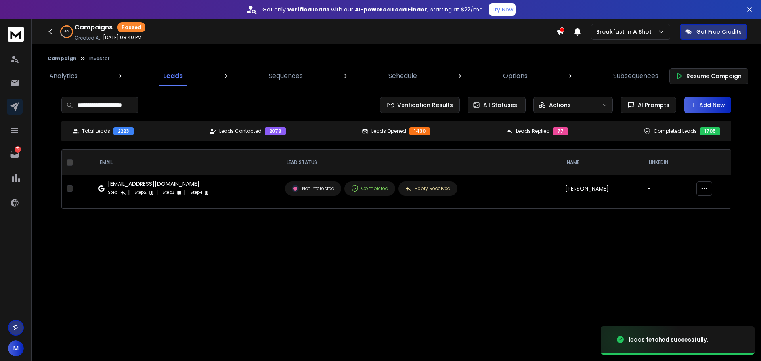
click at [250, 193] on div "[EMAIL_ADDRESS][DOMAIN_NAME] Step 1 | Step 2 | Step 3 | Step 4" at bounding box center [186, 188] width 177 height 17
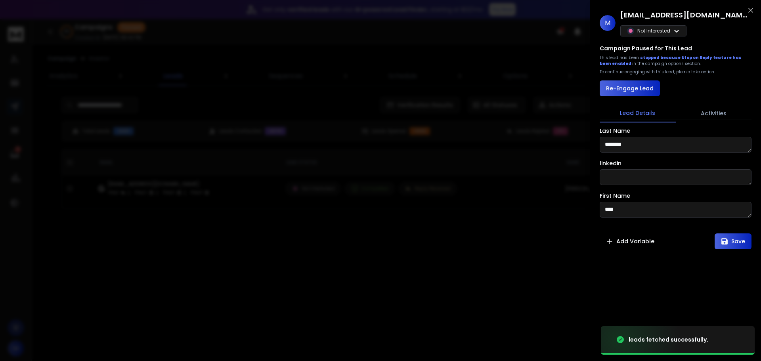
click at [472, 230] on div at bounding box center [380, 180] width 761 height 361
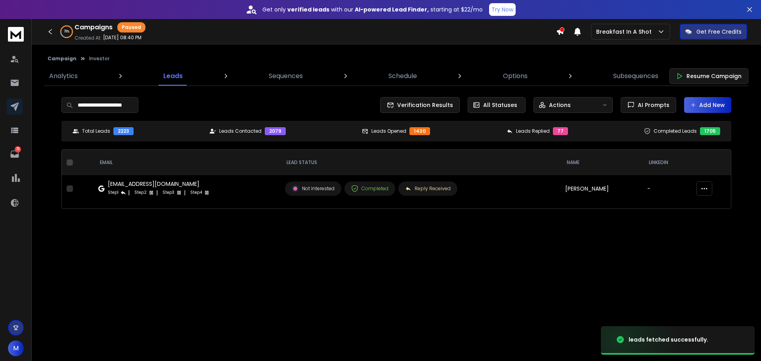
click at [706, 192] on icon "button" at bounding box center [704, 188] width 7 height 7
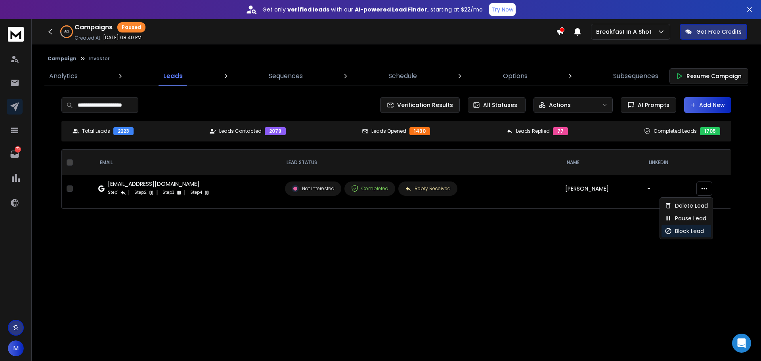
click at [690, 232] on p "Block Lead" at bounding box center [689, 231] width 29 height 8
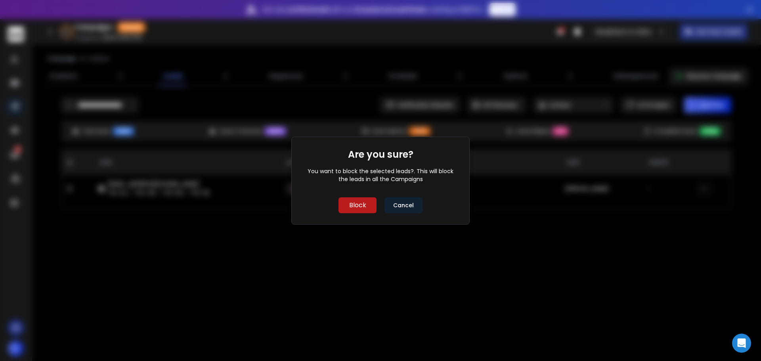
click at [366, 200] on button "Block" at bounding box center [358, 205] width 38 height 16
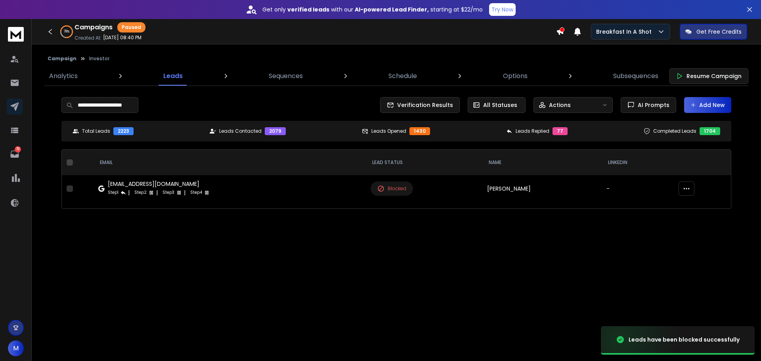
click at [646, 31] on p "Breakfast In A Shot" at bounding box center [625, 32] width 59 height 8
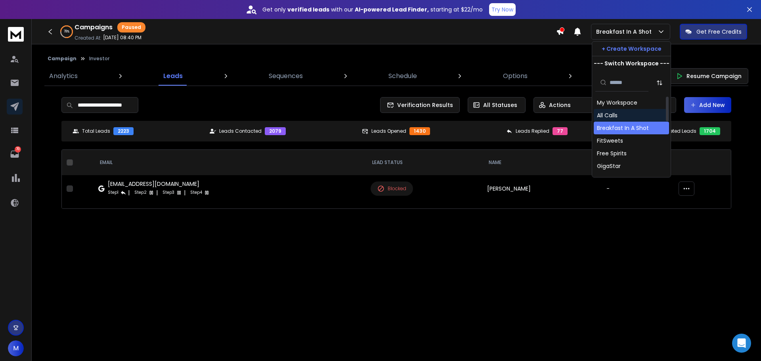
click at [636, 117] on div "All Calls" at bounding box center [631, 115] width 75 height 13
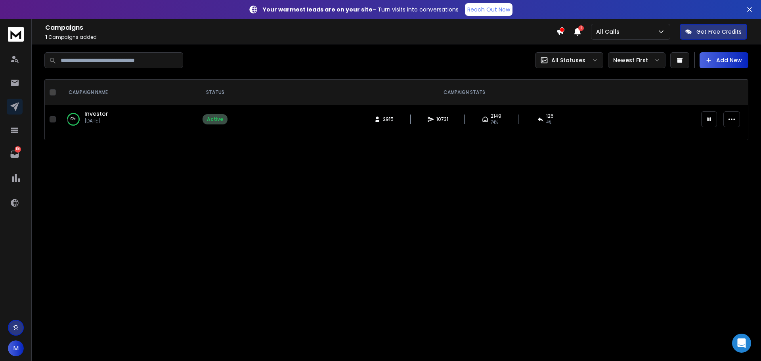
click at [124, 118] on div "92 % Investor [DATE]" at bounding box center [128, 119] width 123 height 19
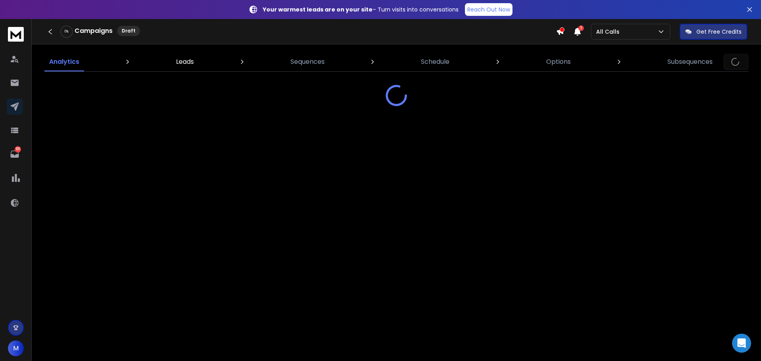
click at [186, 60] on p "Leads" at bounding box center [185, 62] width 18 height 10
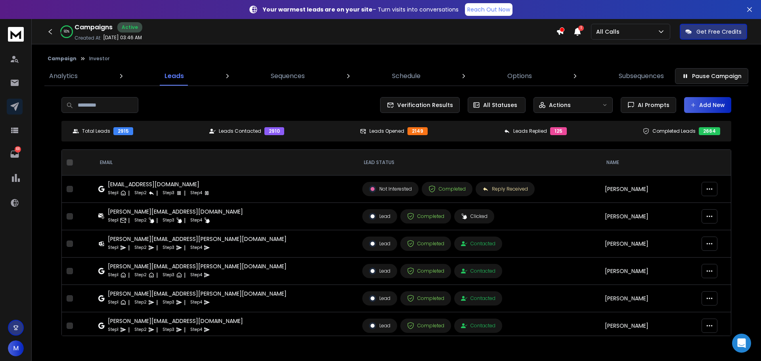
click at [118, 105] on input at bounding box center [99, 105] width 77 height 16
paste input "**********"
type input "**********"
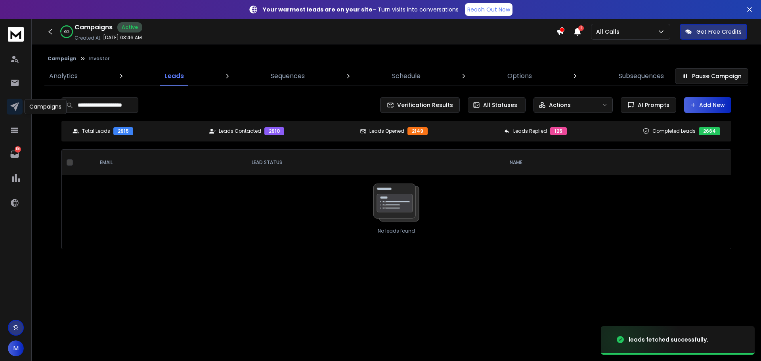
click at [15, 102] on link at bounding box center [15, 107] width 16 height 16
